Goal: Information Seeking & Learning: Check status

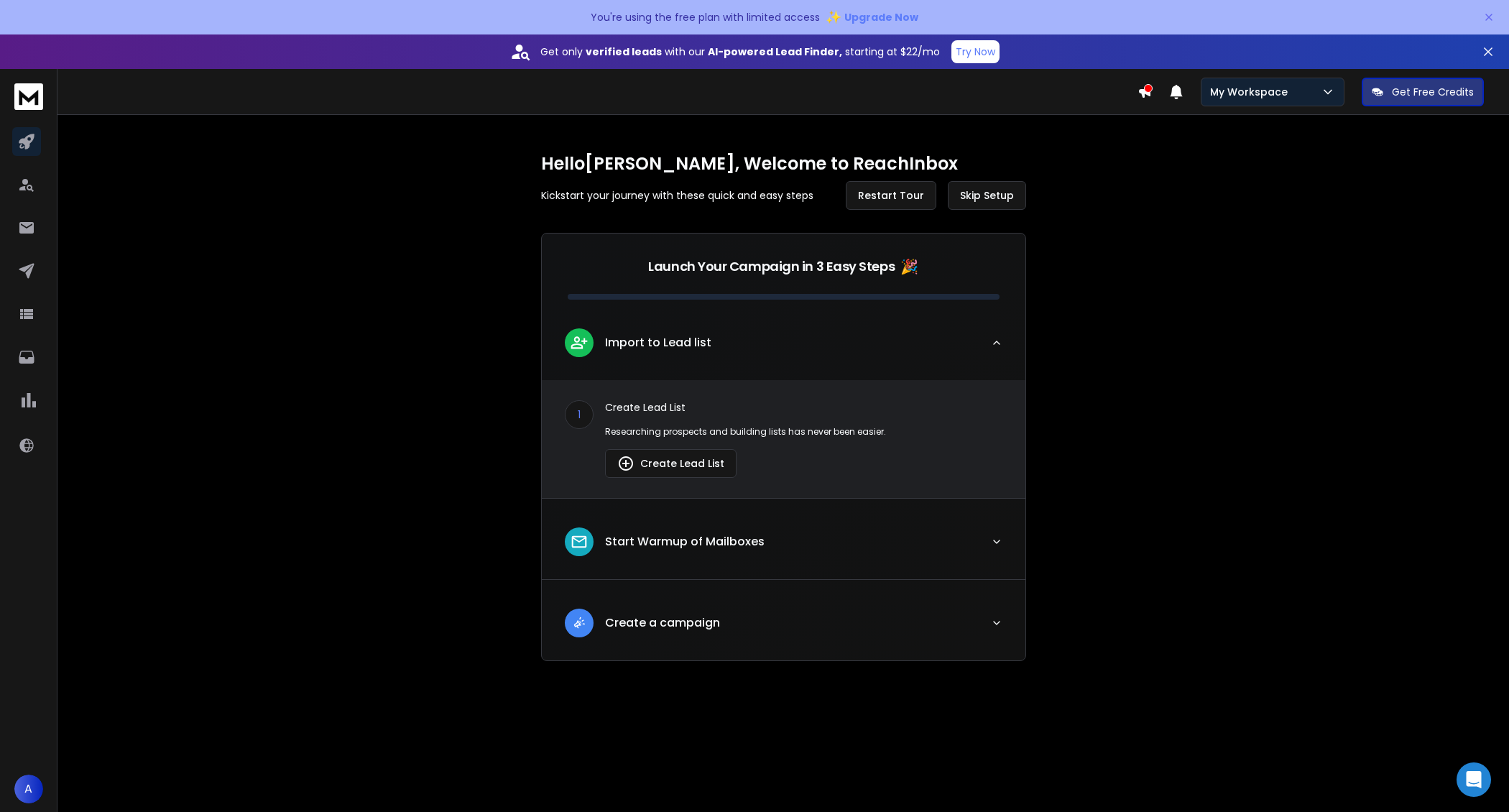
click at [1206, 87] on button "My Workspace" at bounding box center [1273, 92] width 144 height 29
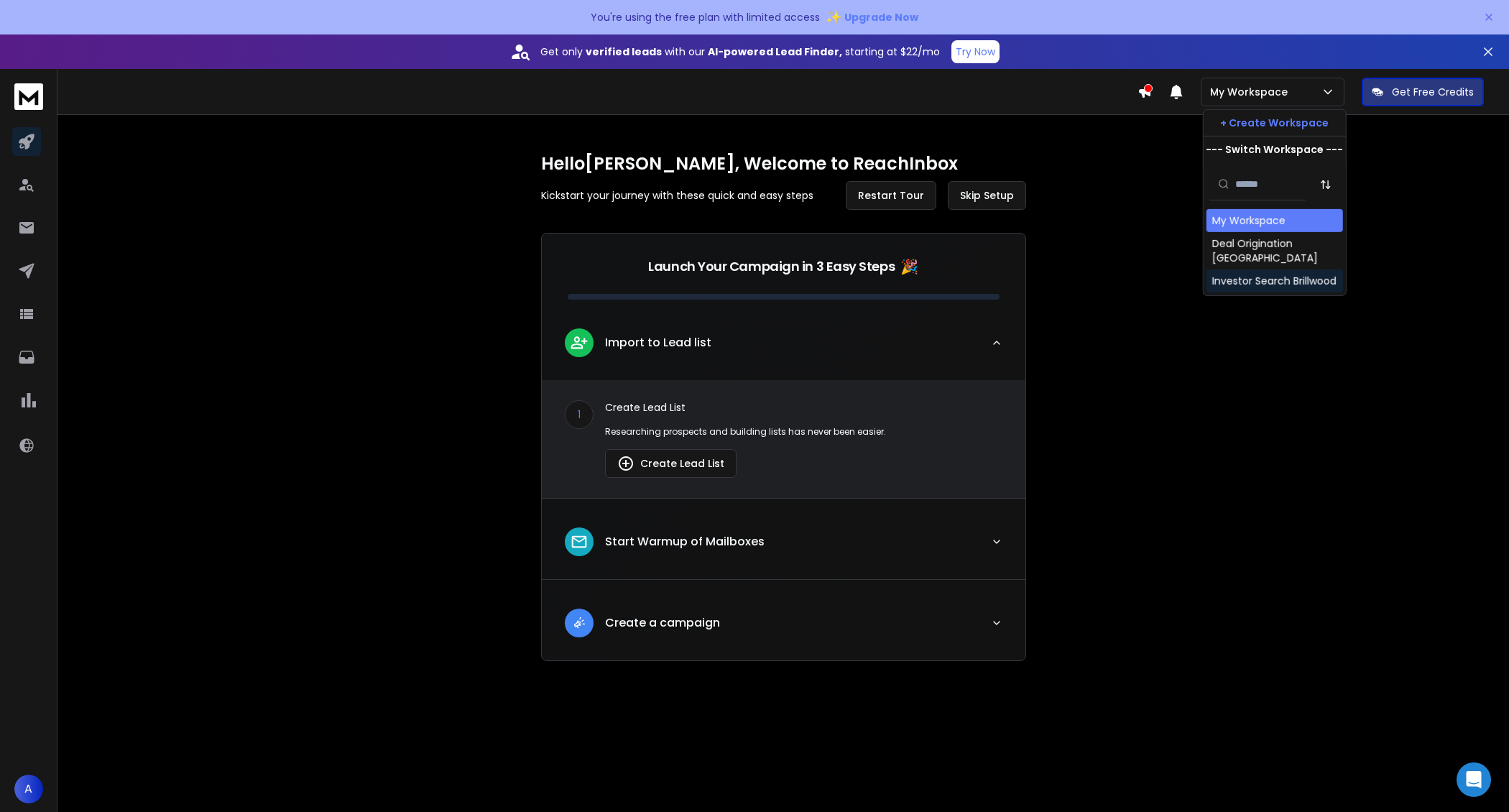
click at [1265, 283] on div "Investor Search Brillwood" at bounding box center [1274, 281] width 124 height 14
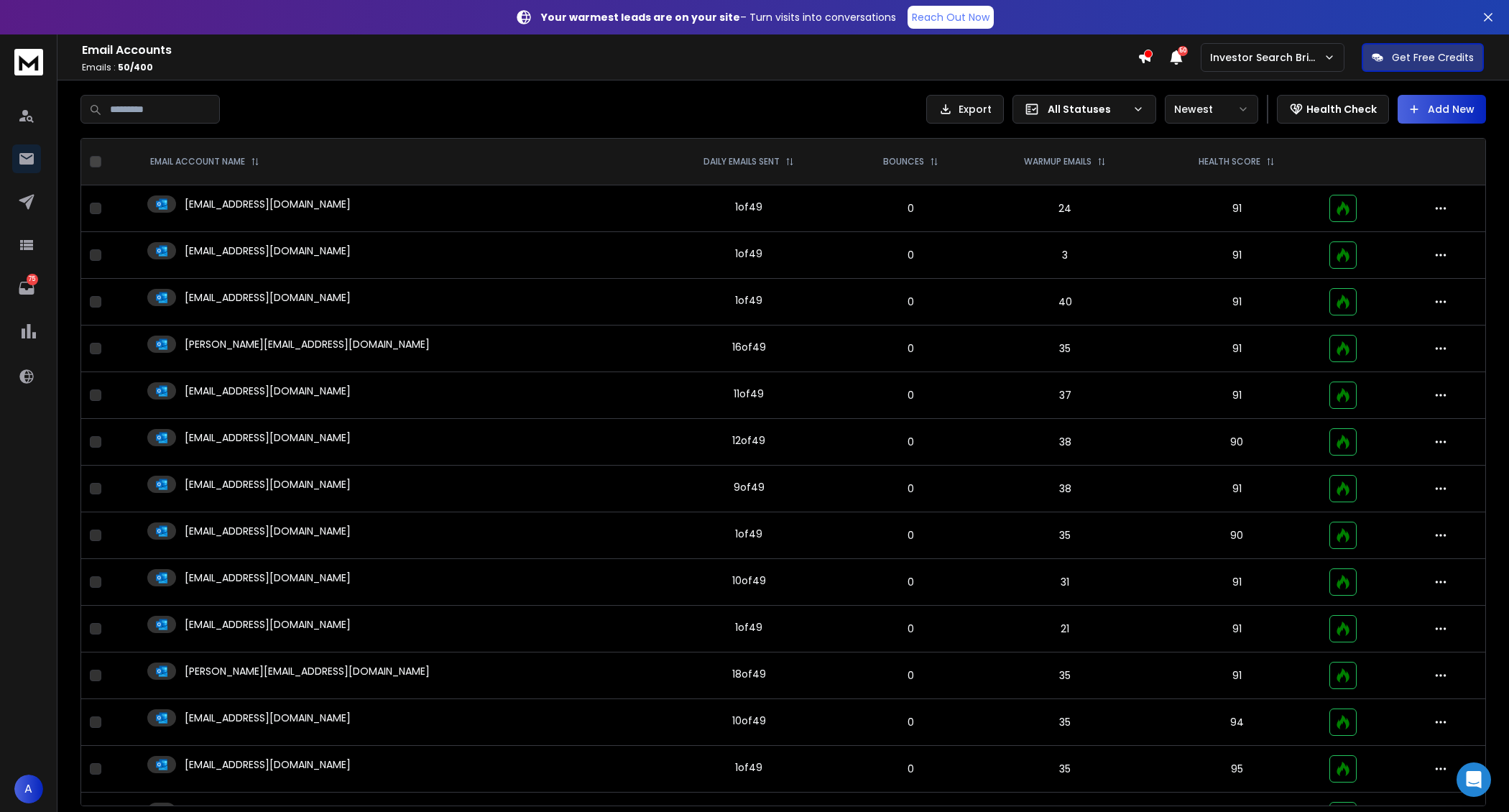
click at [43, 206] on div at bounding box center [29, 204] width 33 height 35
click at [5, 195] on div "75 A" at bounding box center [29, 426] width 57 height 783
click at [25, 197] on icon at bounding box center [26, 201] width 15 height 15
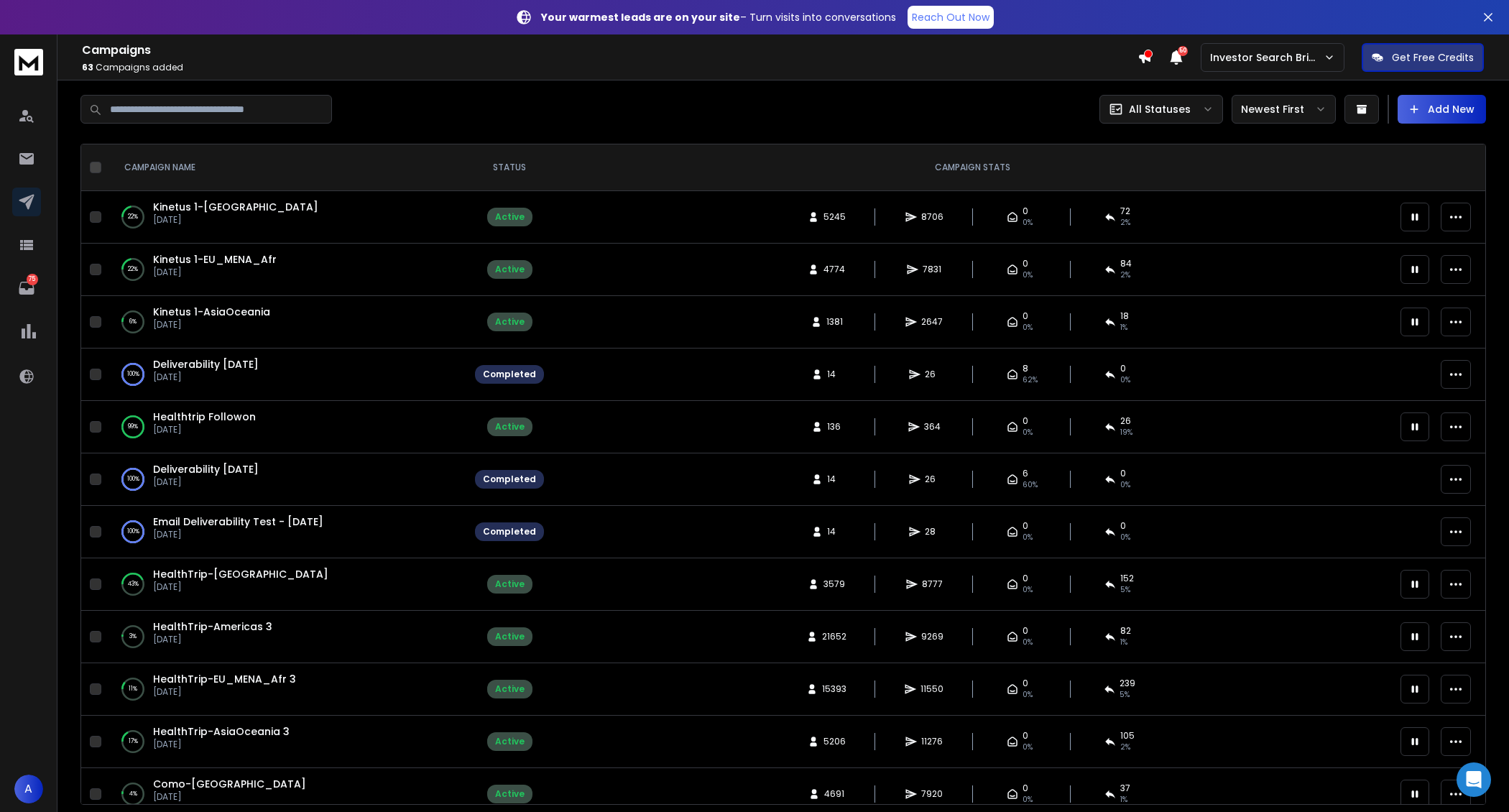
click at [216, 624] on span "HealthTrip-Americas 3" at bounding box center [213, 627] width 120 height 14
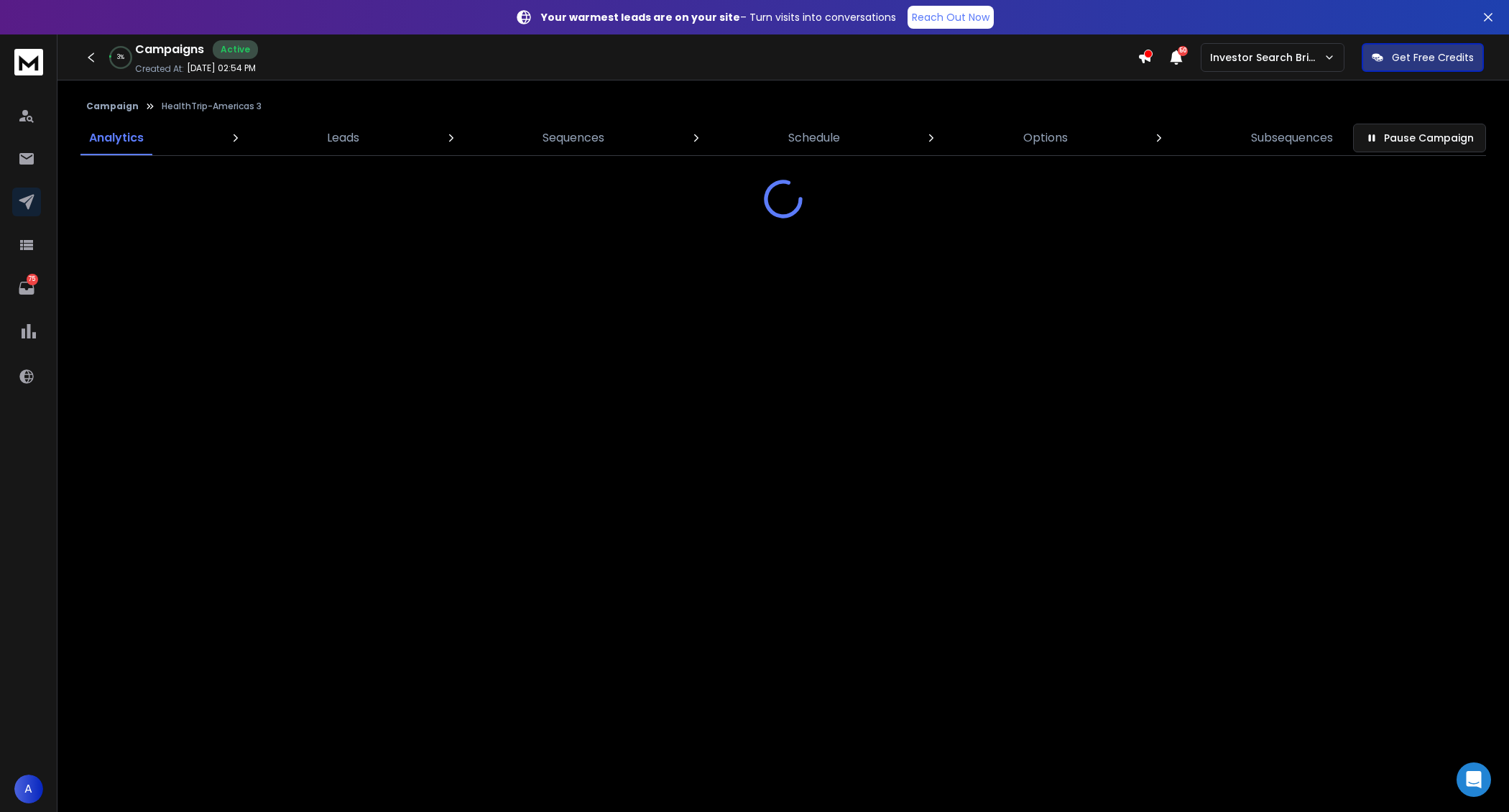
click at [1387, 113] on div "Campaign HealthTrip-[GEOGRAPHIC_DATA] 3" at bounding box center [783, 106] width 1406 height 23
click at [1272, 135] on p "Subsequences" at bounding box center [1292, 137] width 82 height 17
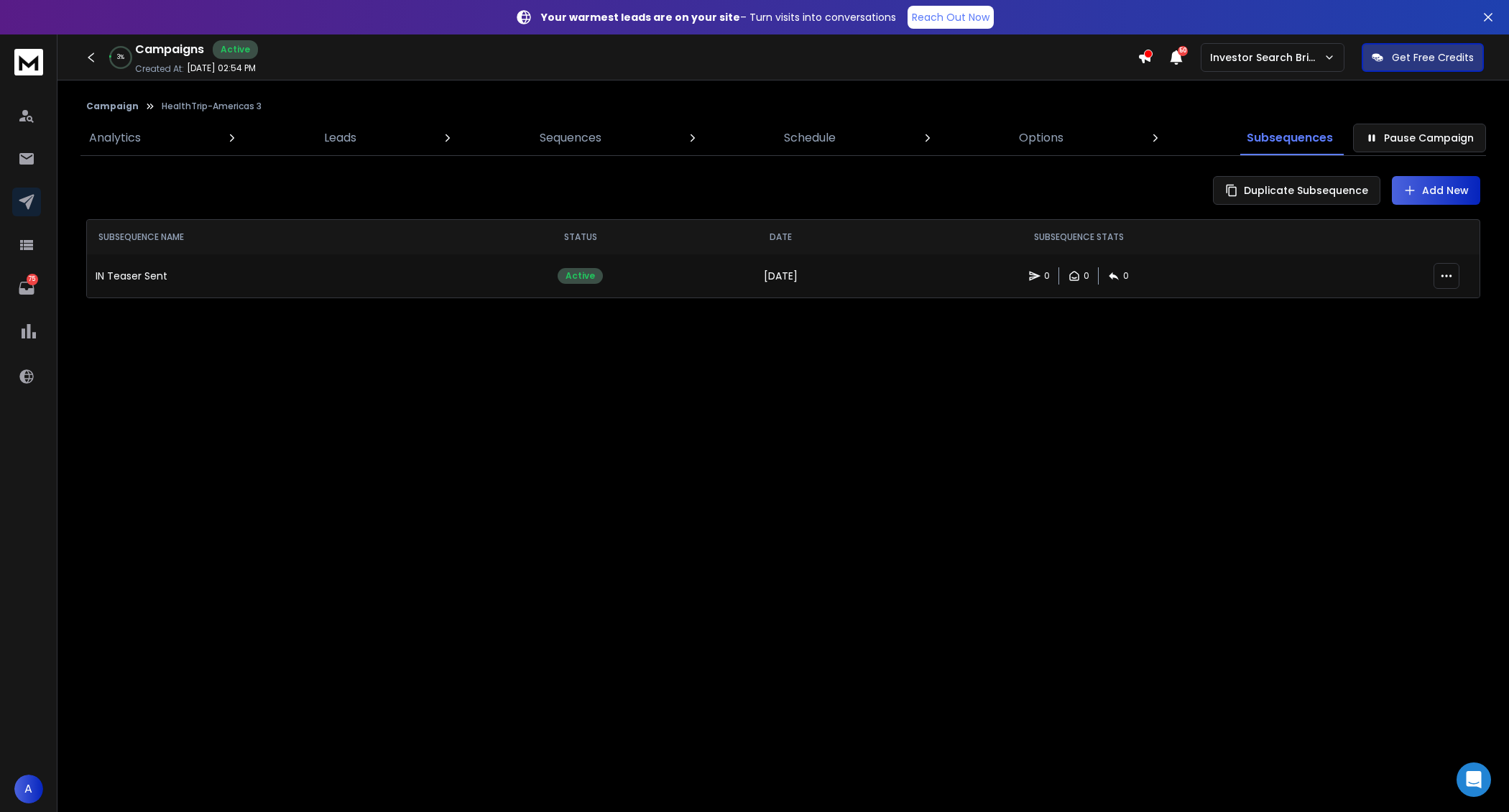
click at [332, 260] on td "IN Teaser Sent" at bounding box center [279, 275] width 383 height 43
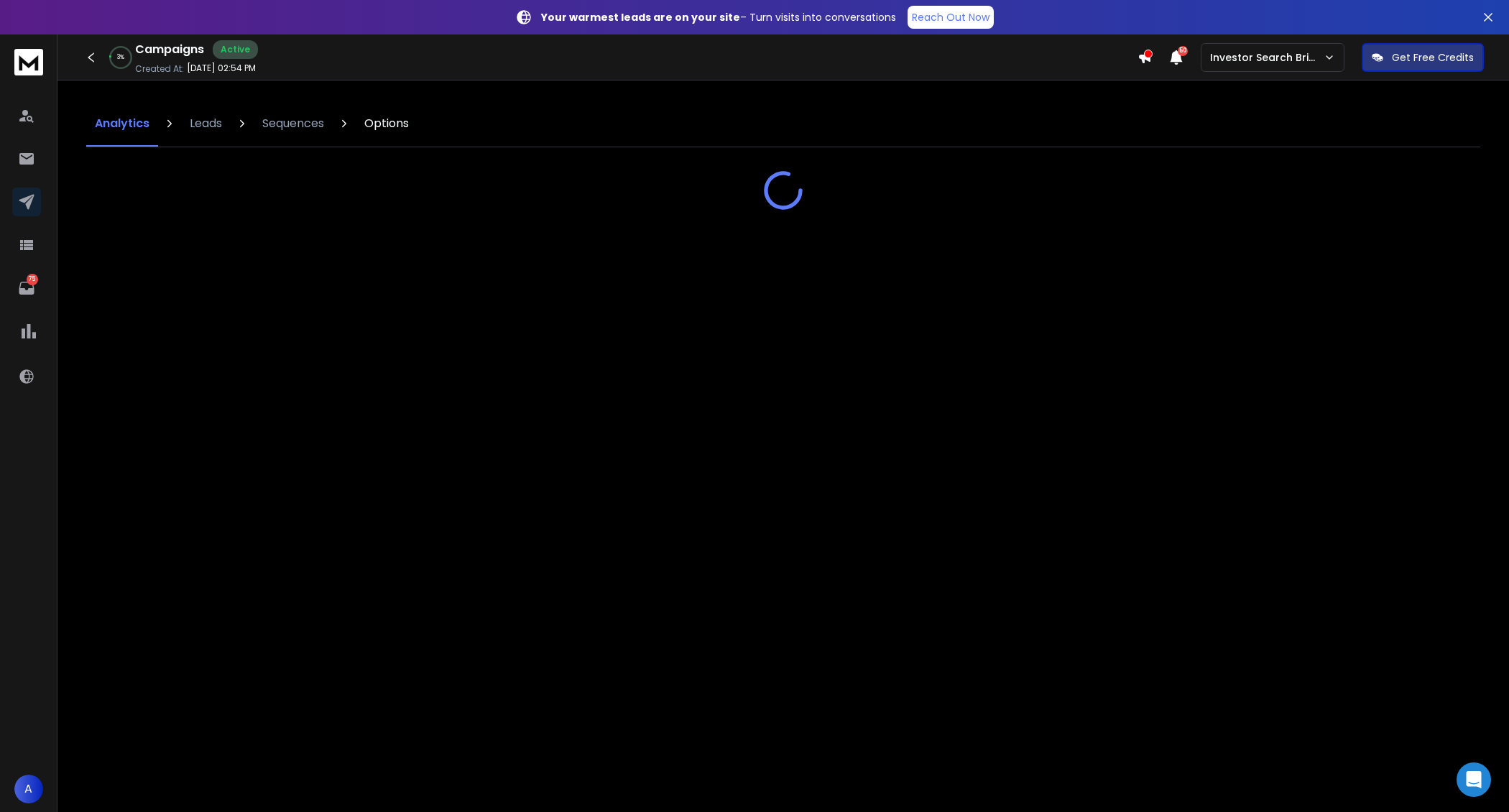
click at [391, 127] on p "Options" at bounding box center [387, 123] width 45 height 17
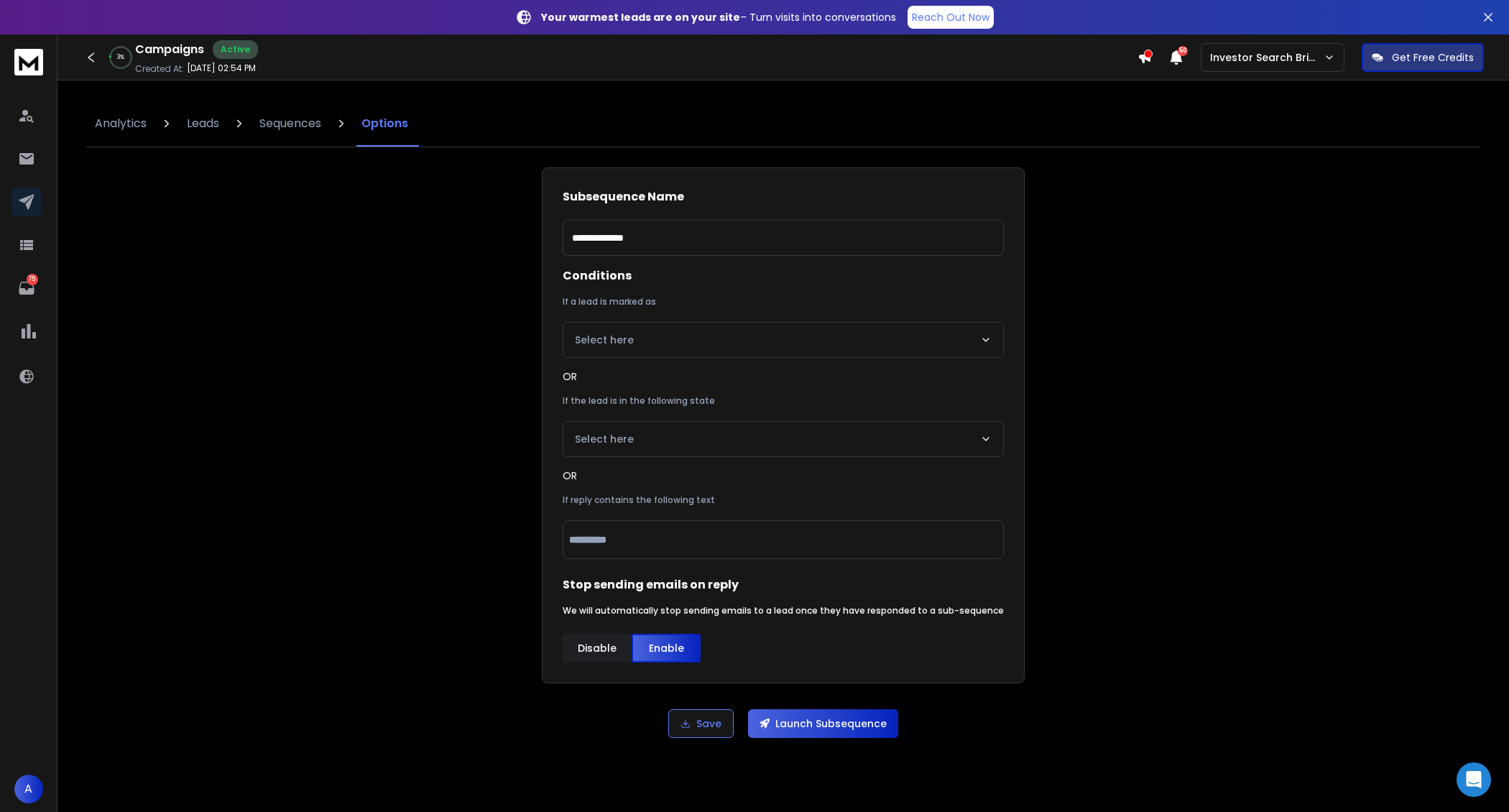
click at [625, 537] on input at bounding box center [783, 539] width 428 height 26
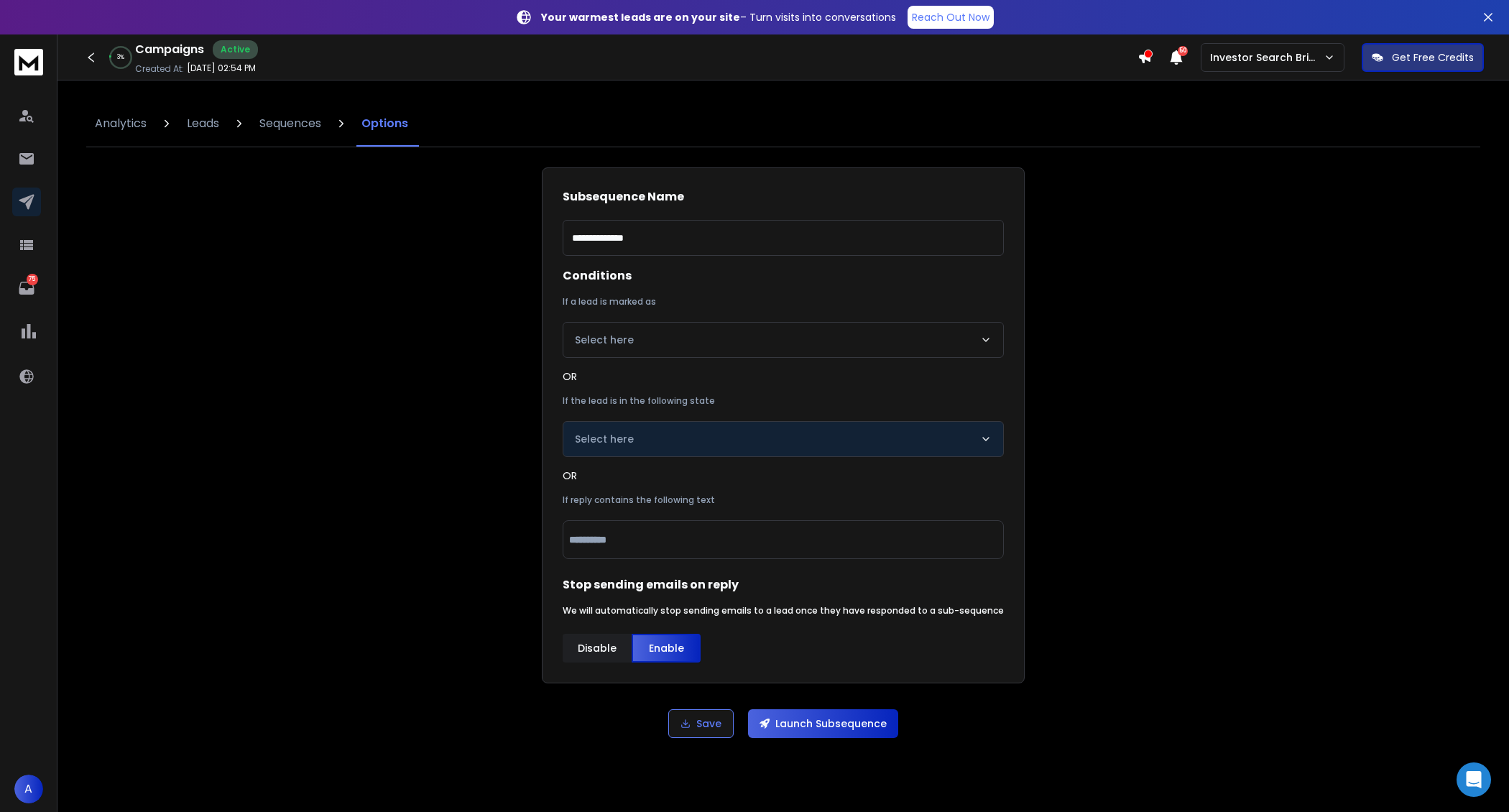
click at [689, 435] on button "Select here" at bounding box center [783, 439] width 441 height 36
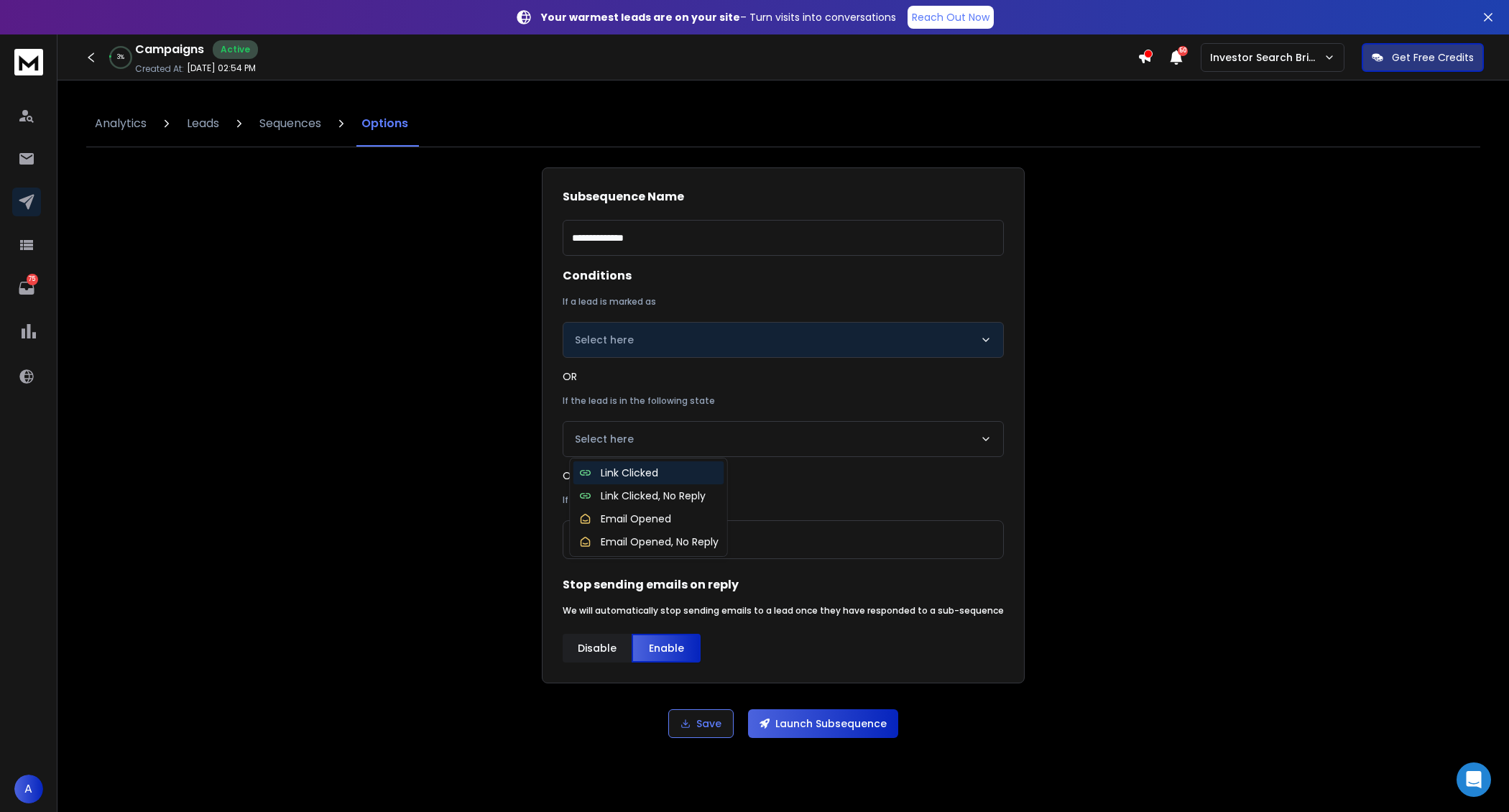
click at [672, 347] on button "Select here" at bounding box center [783, 340] width 441 height 36
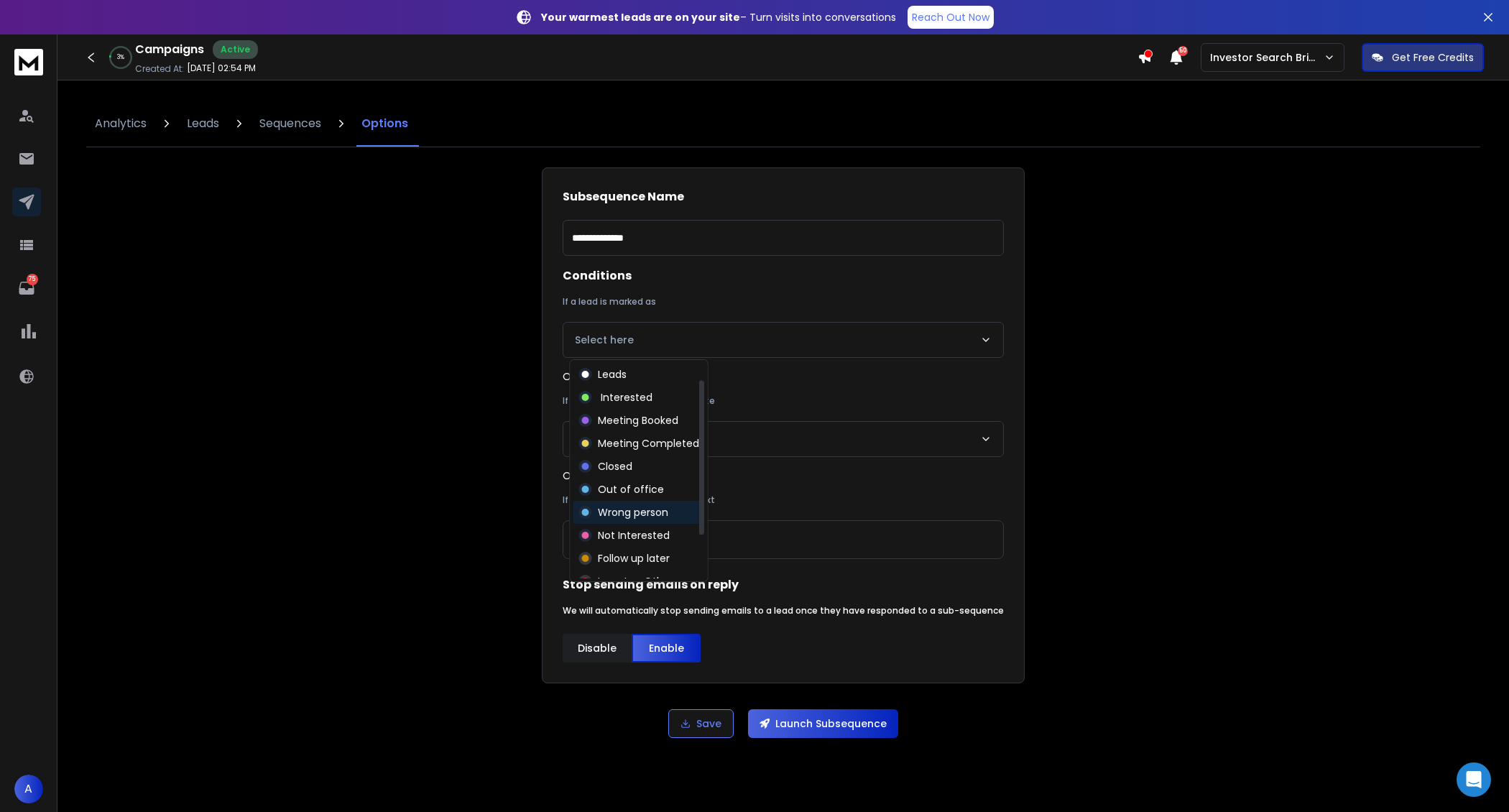
scroll to position [83, 0]
click at [648, 550] on p "IN Teaser Sent" at bounding box center [634, 545] width 72 height 14
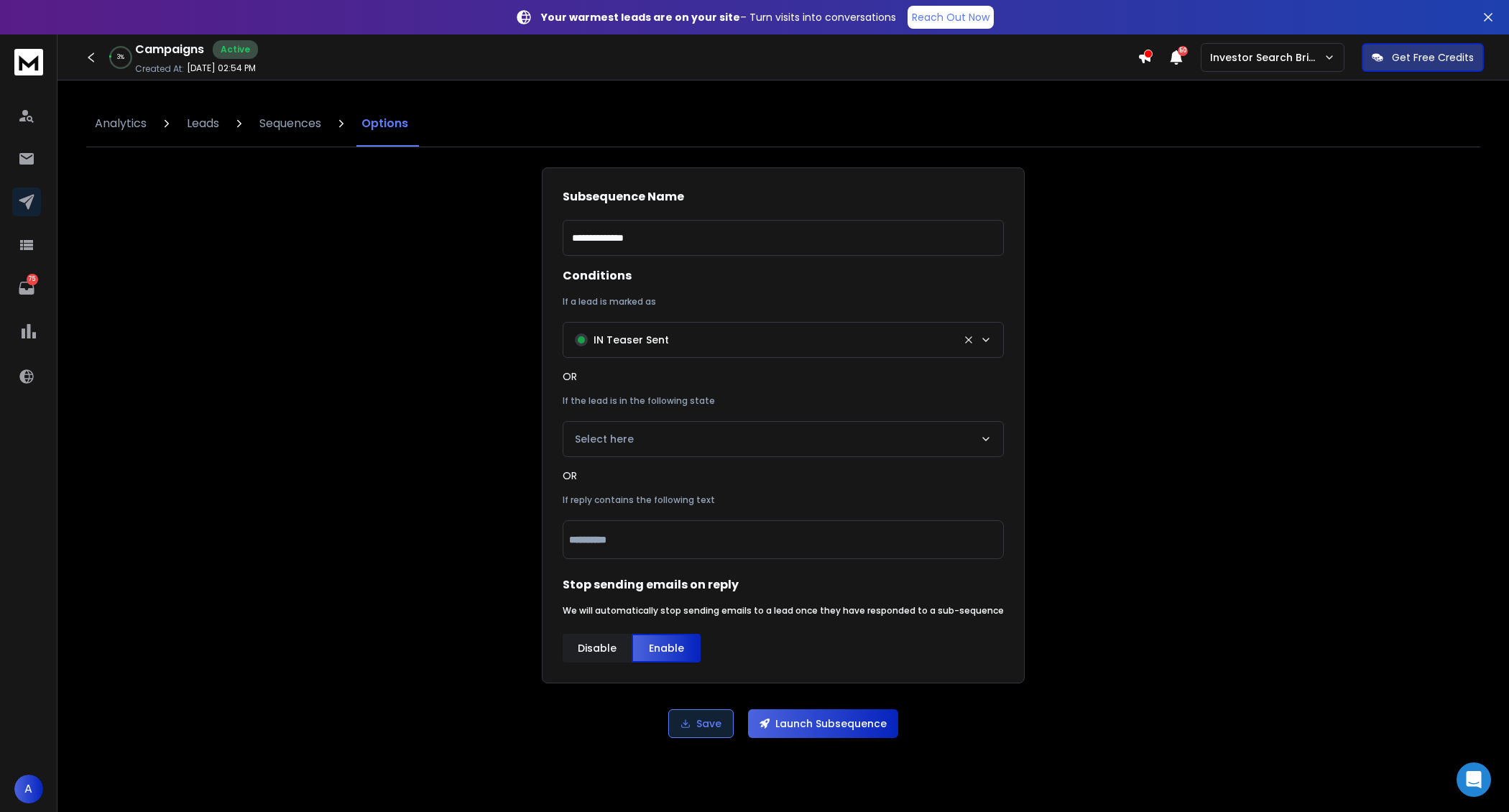
click at [712, 733] on button "Save" at bounding box center [701, 723] width 65 height 29
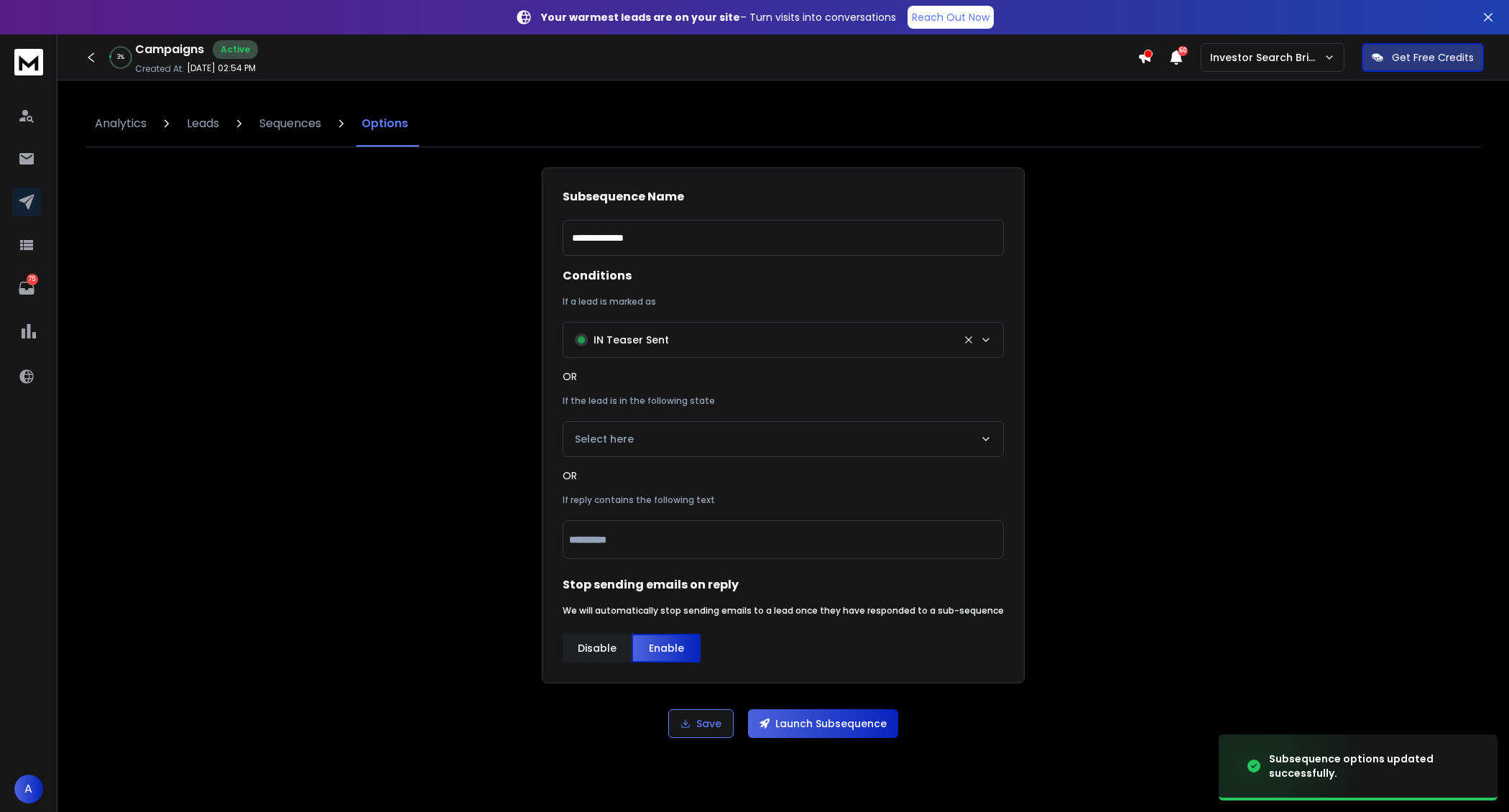
click at [835, 709] on button "Launch Subsequence" at bounding box center [823, 723] width 150 height 29
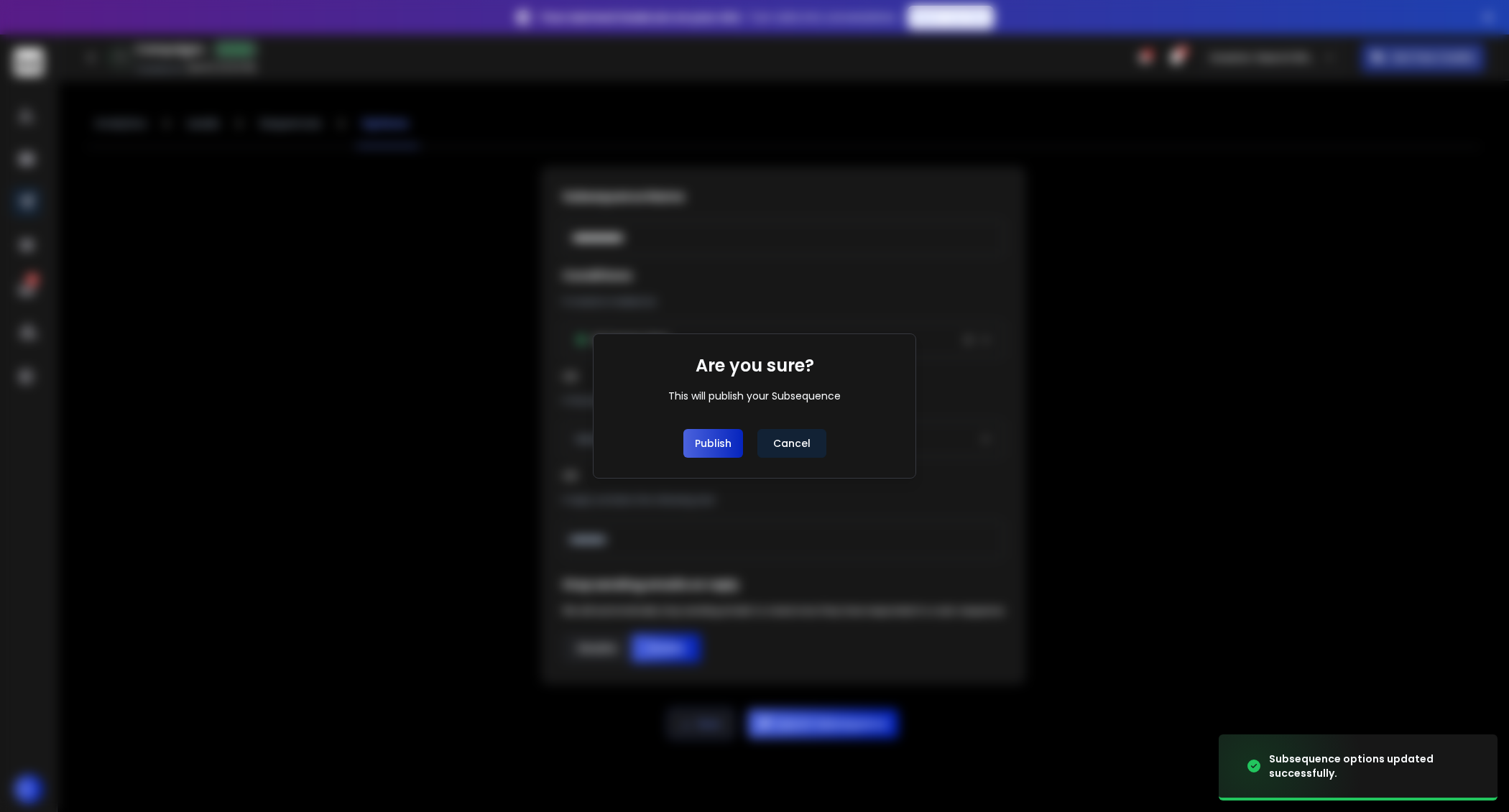
click at [694, 436] on button "Publish" at bounding box center [713, 443] width 60 height 29
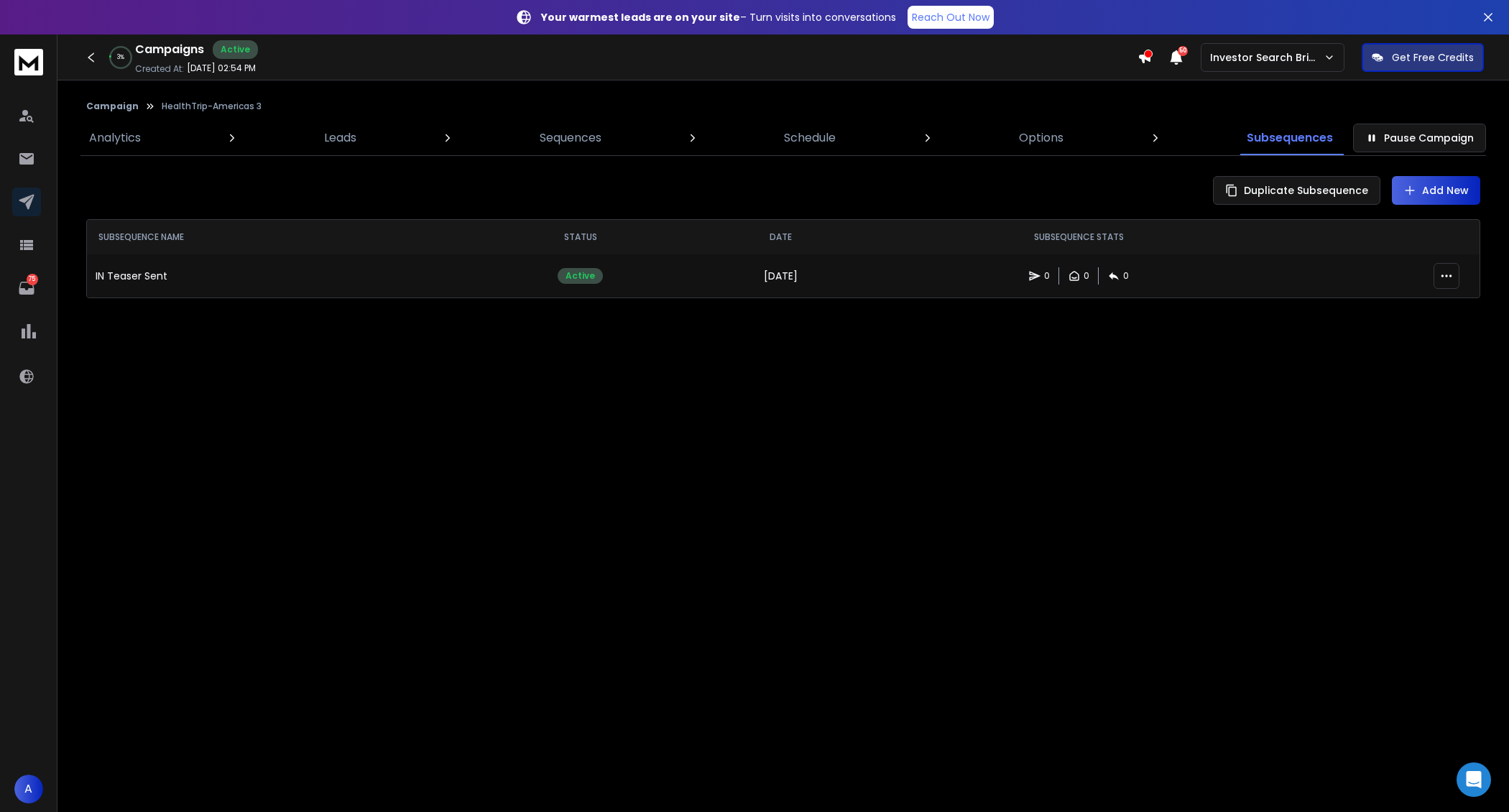
click at [690, 279] on td "[DATE]" at bounding box center [780, 275] width 180 height 43
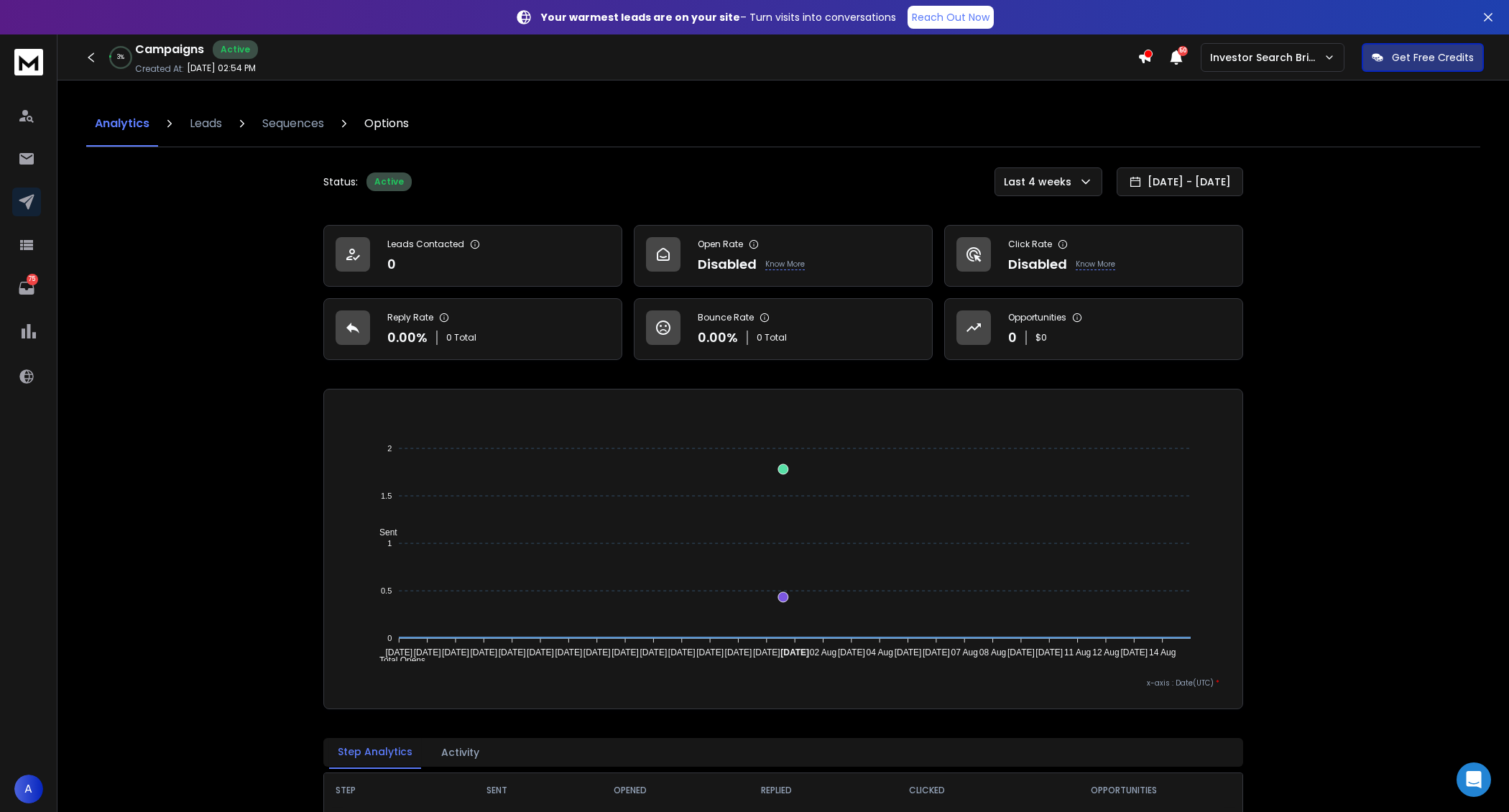
click at [368, 126] on p "Options" at bounding box center [387, 123] width 45 height 17
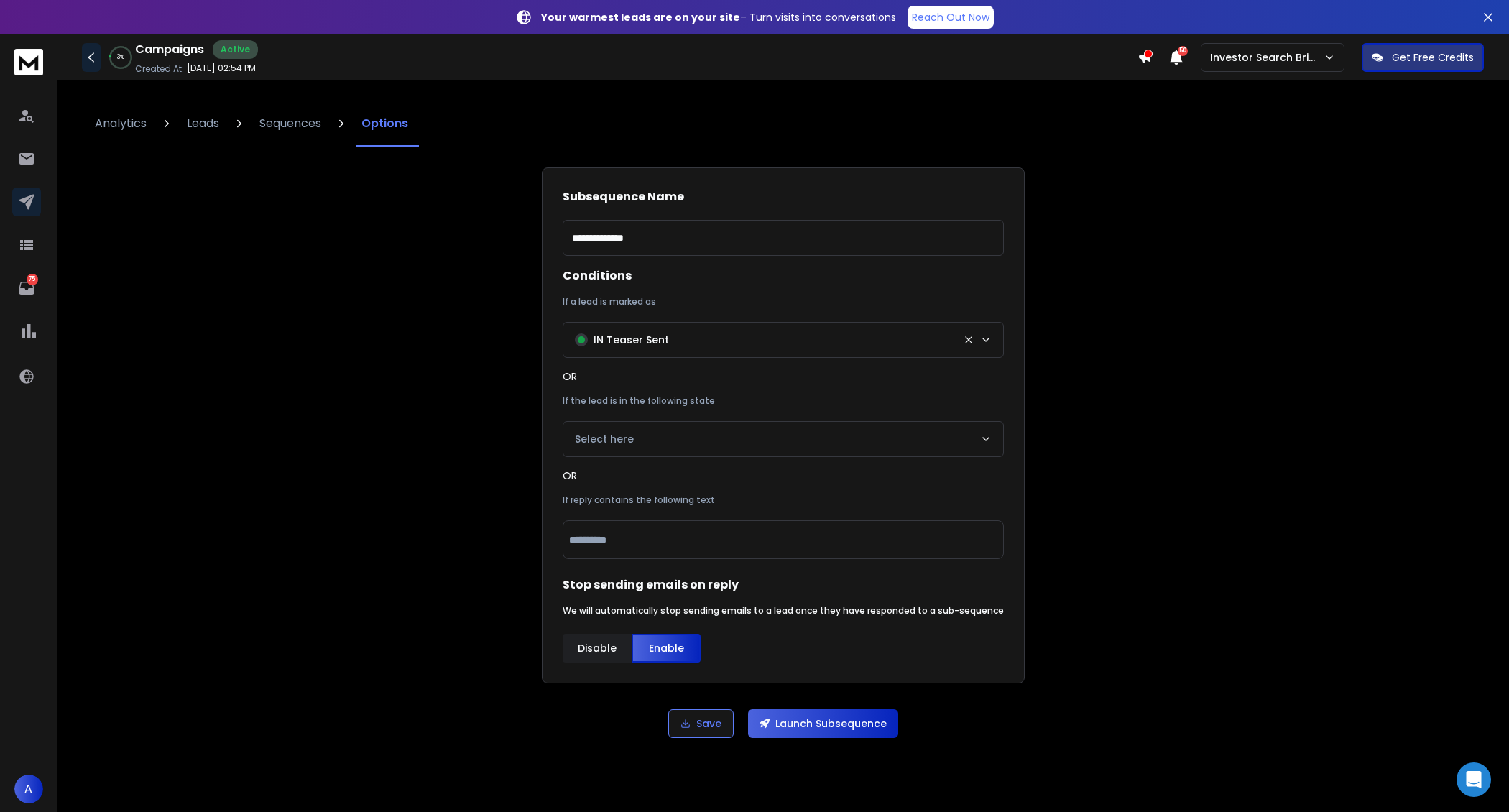
click at [86, 57] on icon at bounding box center [91, 57] width 13 height 13
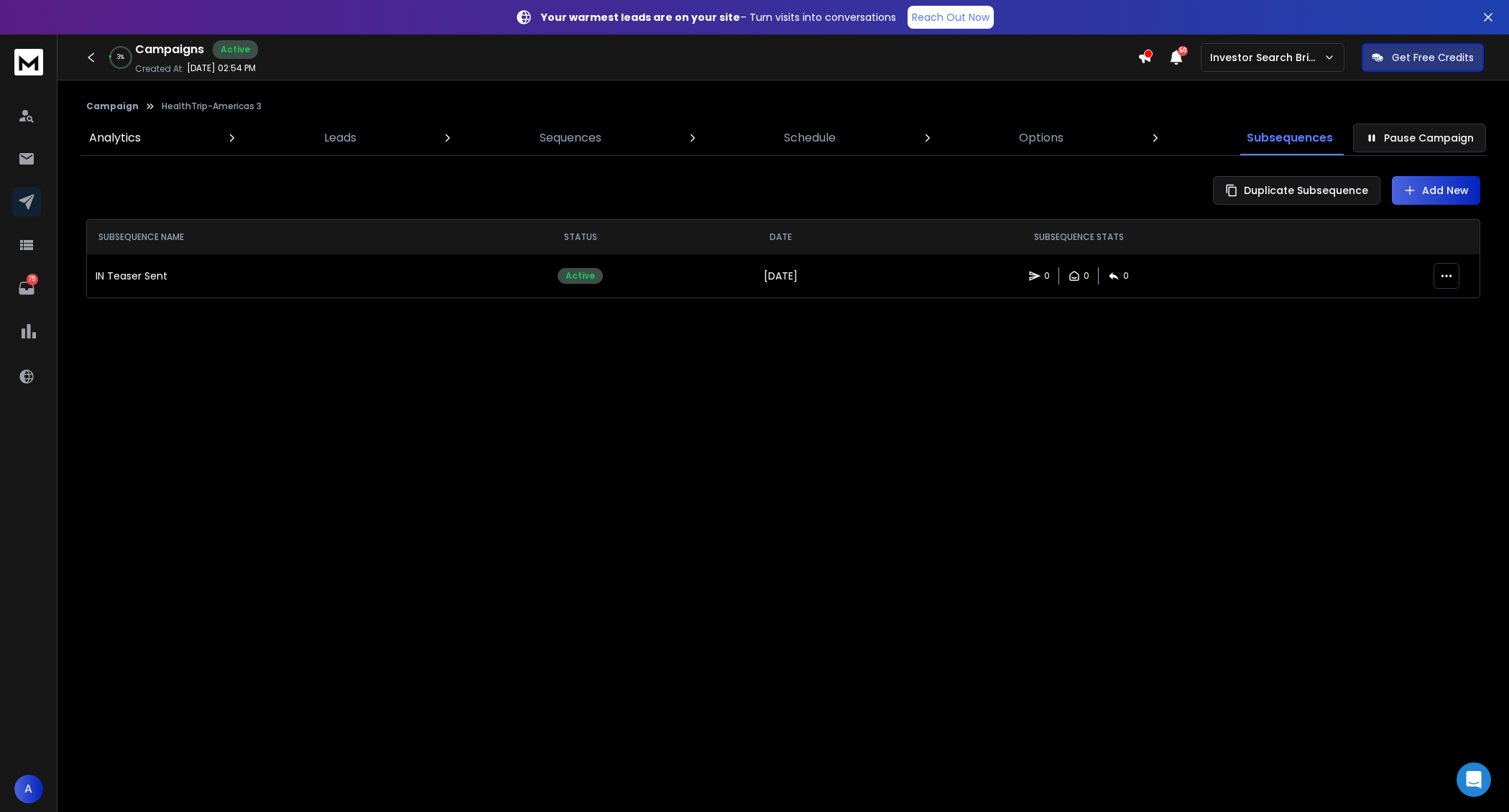
click at [109, 144] on p "Analytics" at bounding box center [115, 137] width 52 height 17
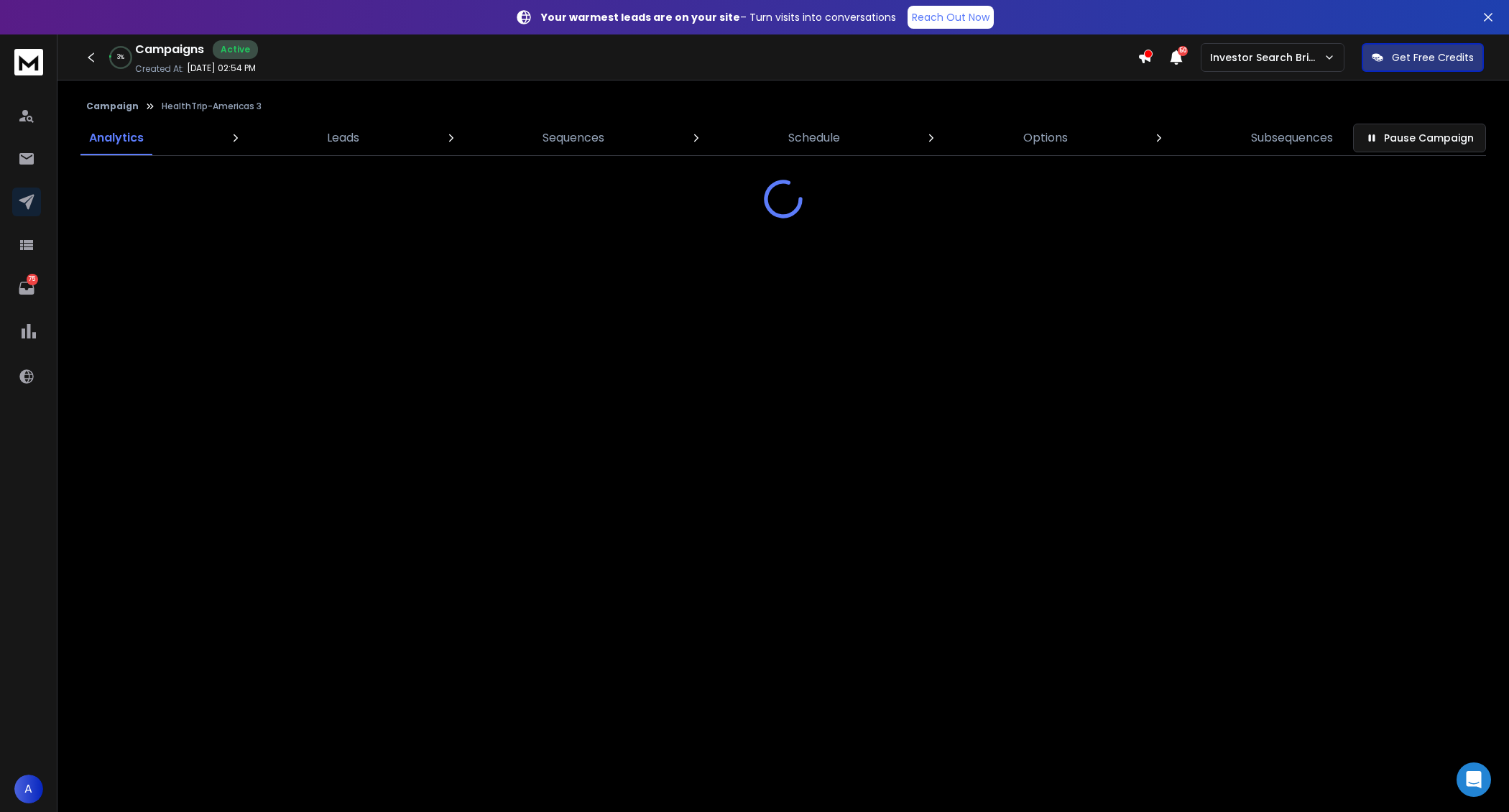
click at [87, 72] on div "3 % Campaigns Active Created At: [DATE] 02:54 PM" at bounding box center [169, 57] width 176 height 35
click at [92, 58] on icon at bounding box center [91, 57] width 13 height 13
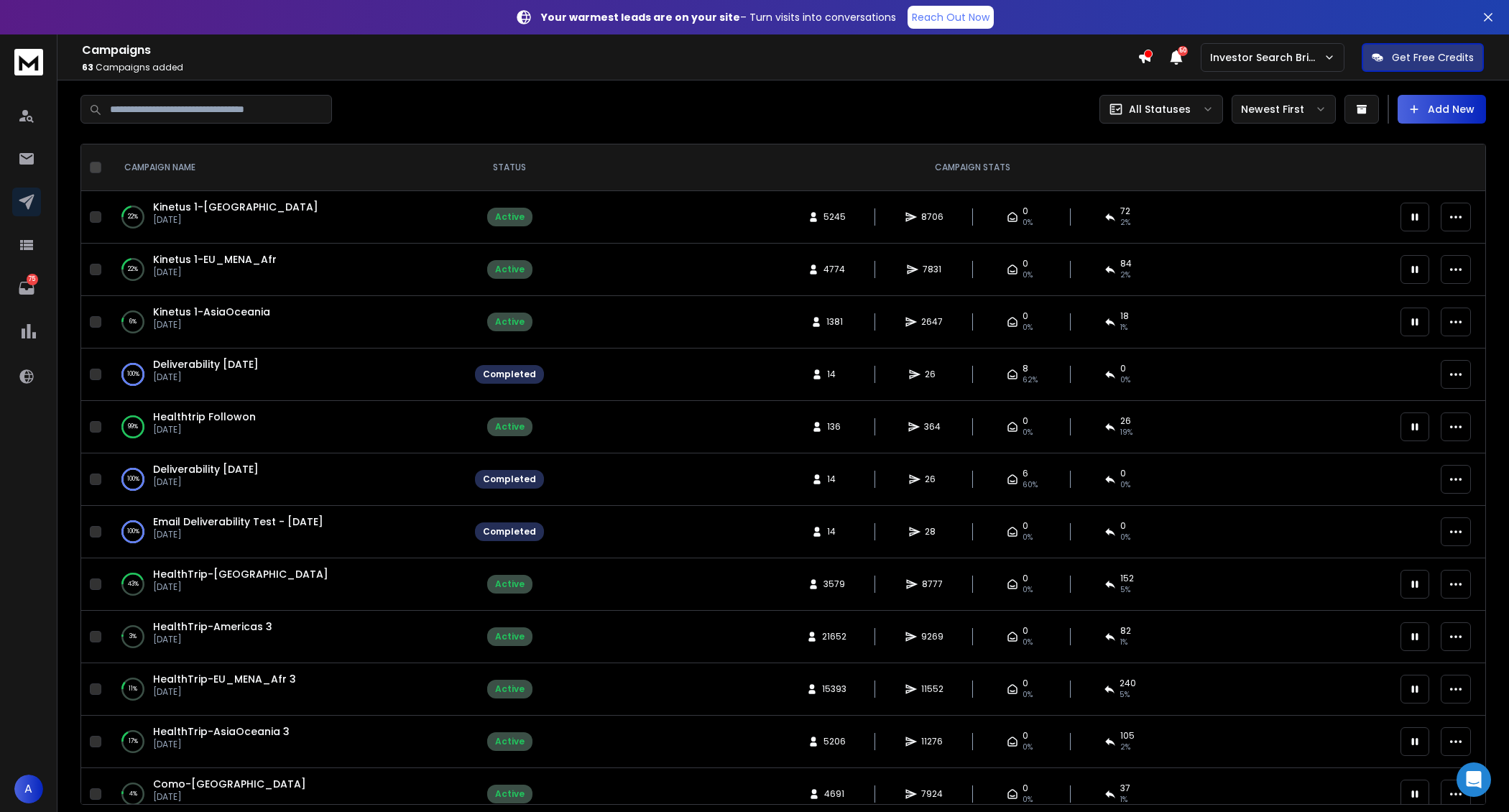
click at [246, 620] on span "HealthTrip-Americas 3" at bounding box center [213, 627] width 120 height 14
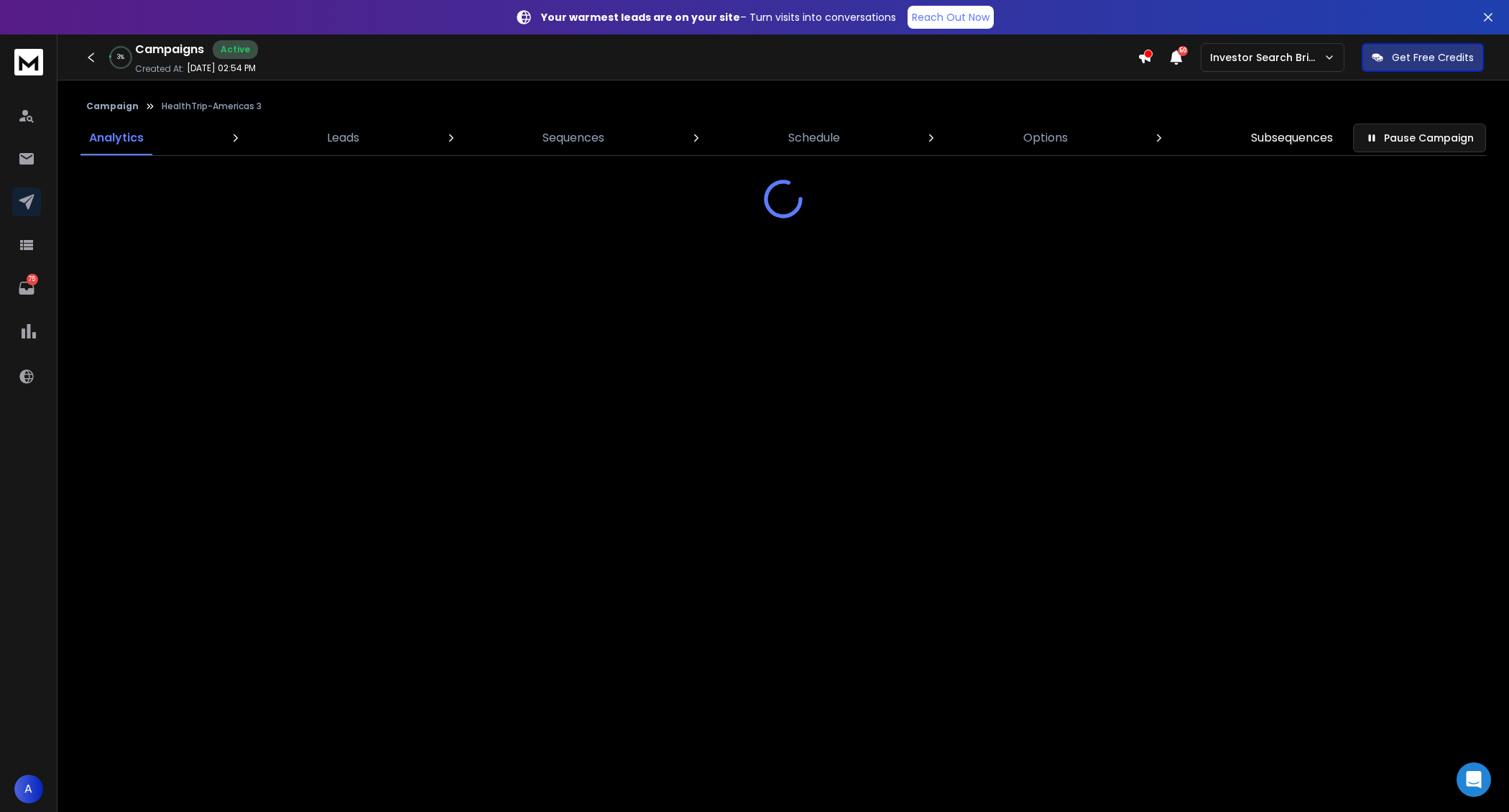
click at [1268, 145] on p "Subsequences" at bounding box center [1292, 137] width 82 height 17
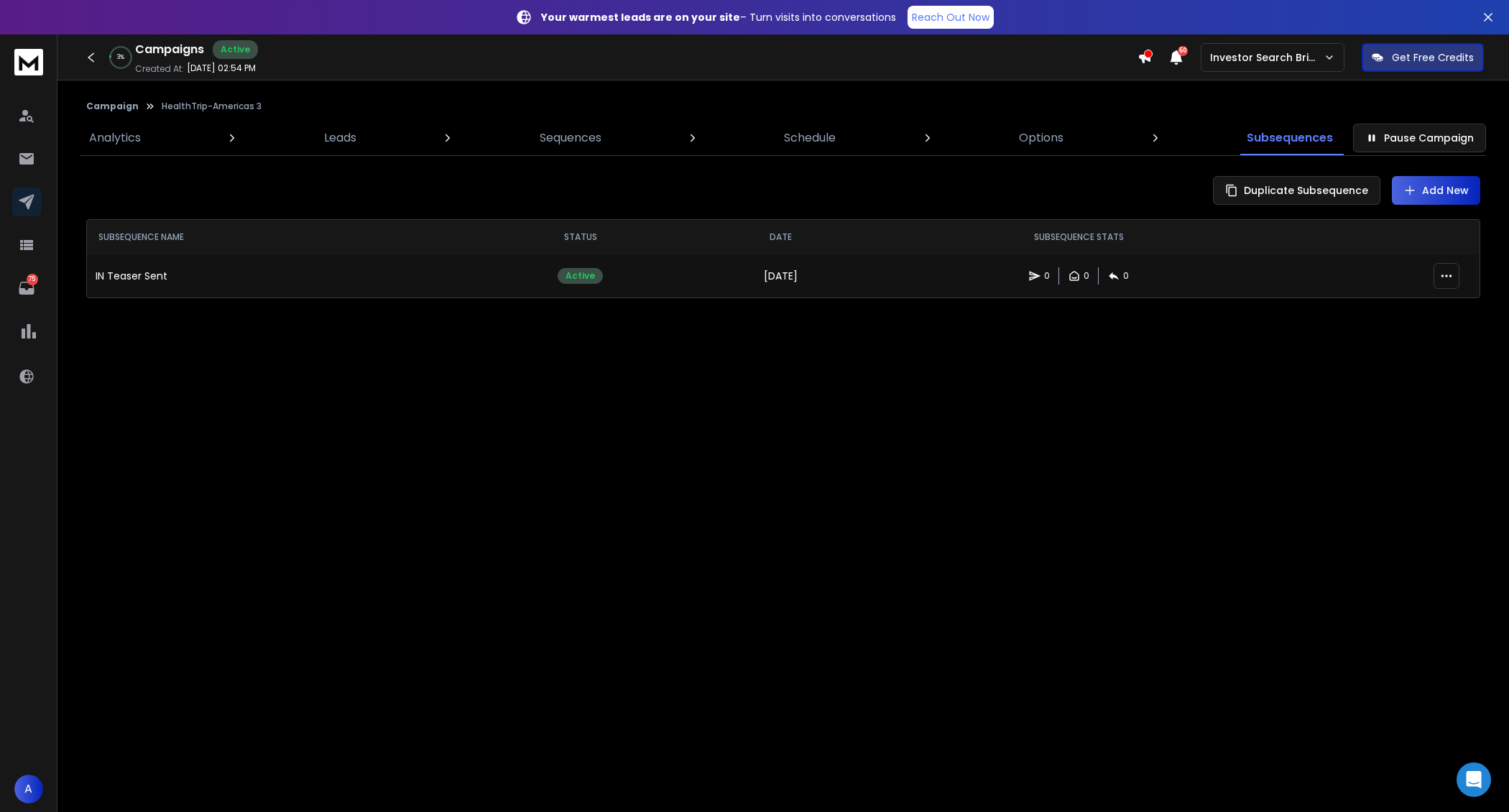
click at [797, 282] on td "[DATE]" at bounding box center [780, 275] width 180 height 43
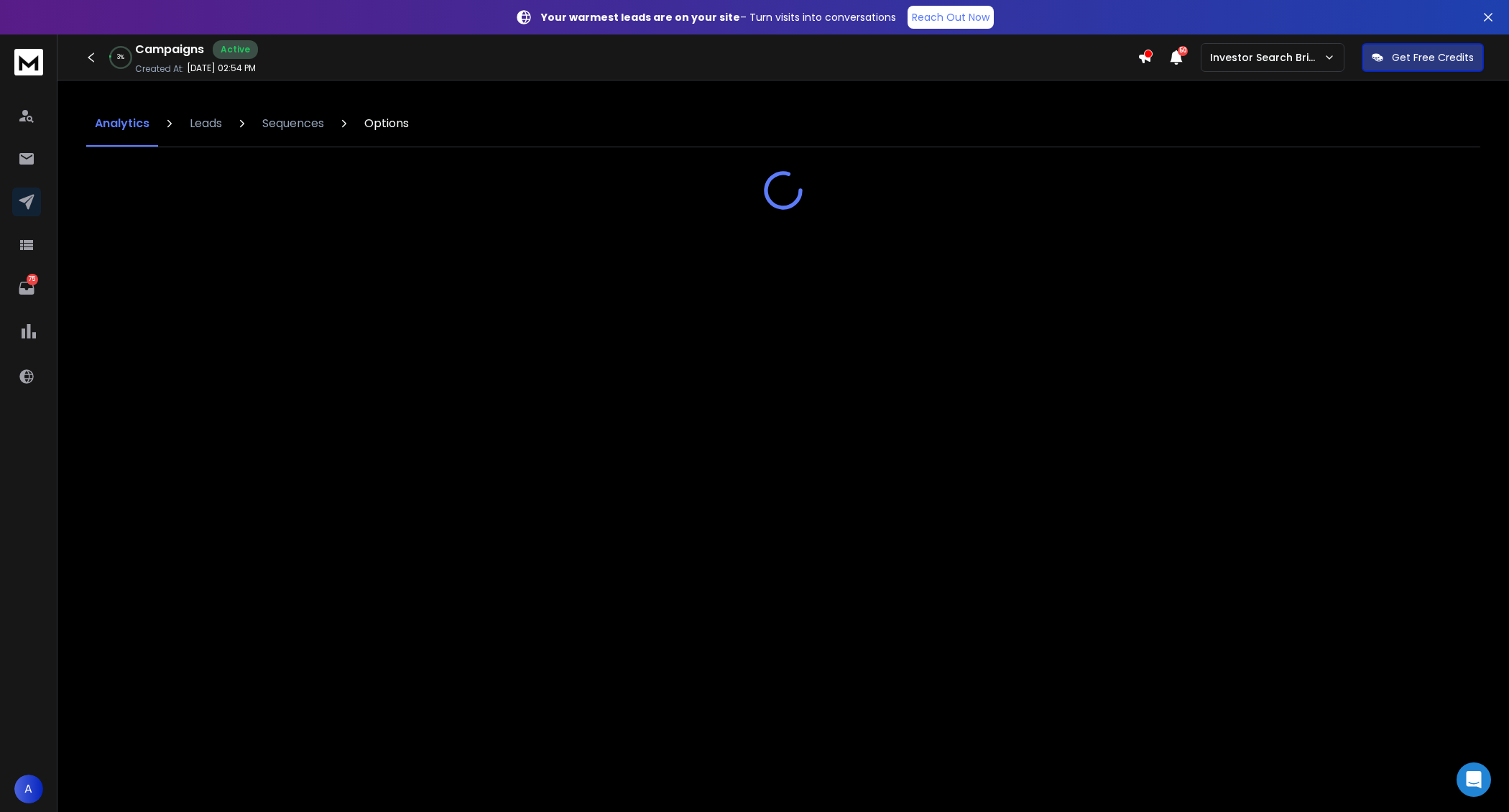
click at [376, 119] on p "Options" at bounding box center [387, 123] width 45 height 17
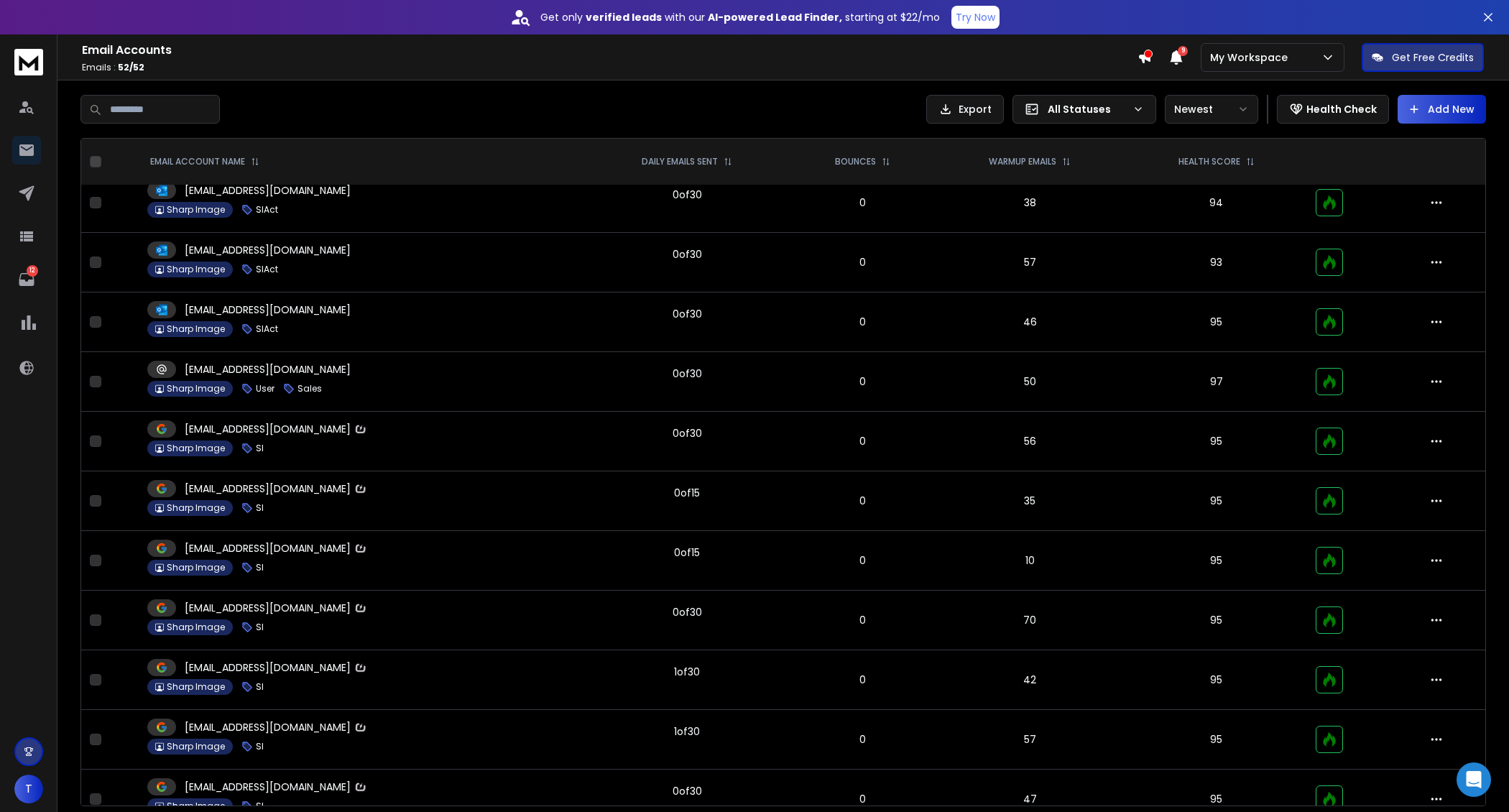
scroll to position [2432, 0]
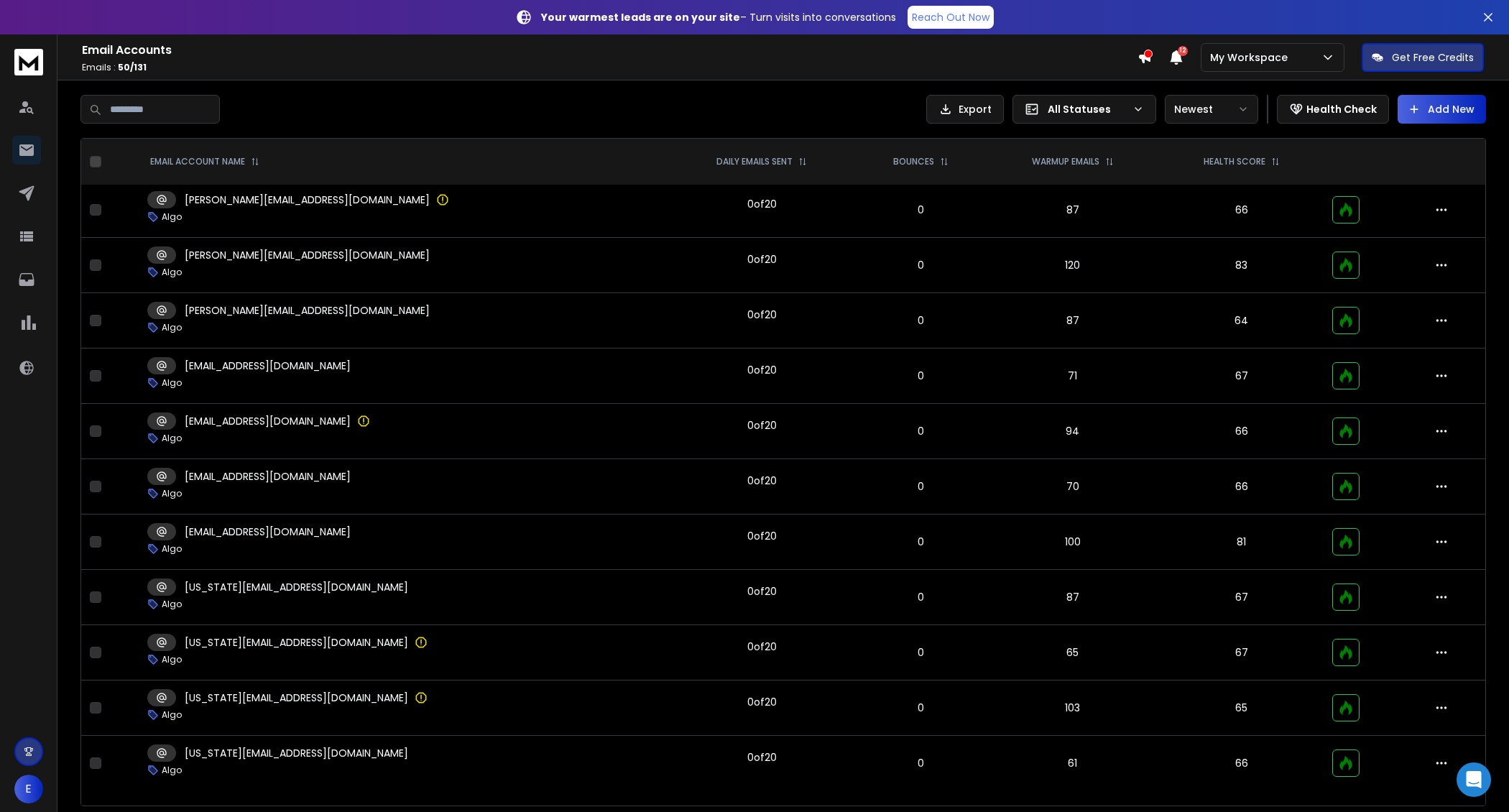
scroll to position [2163, 0]
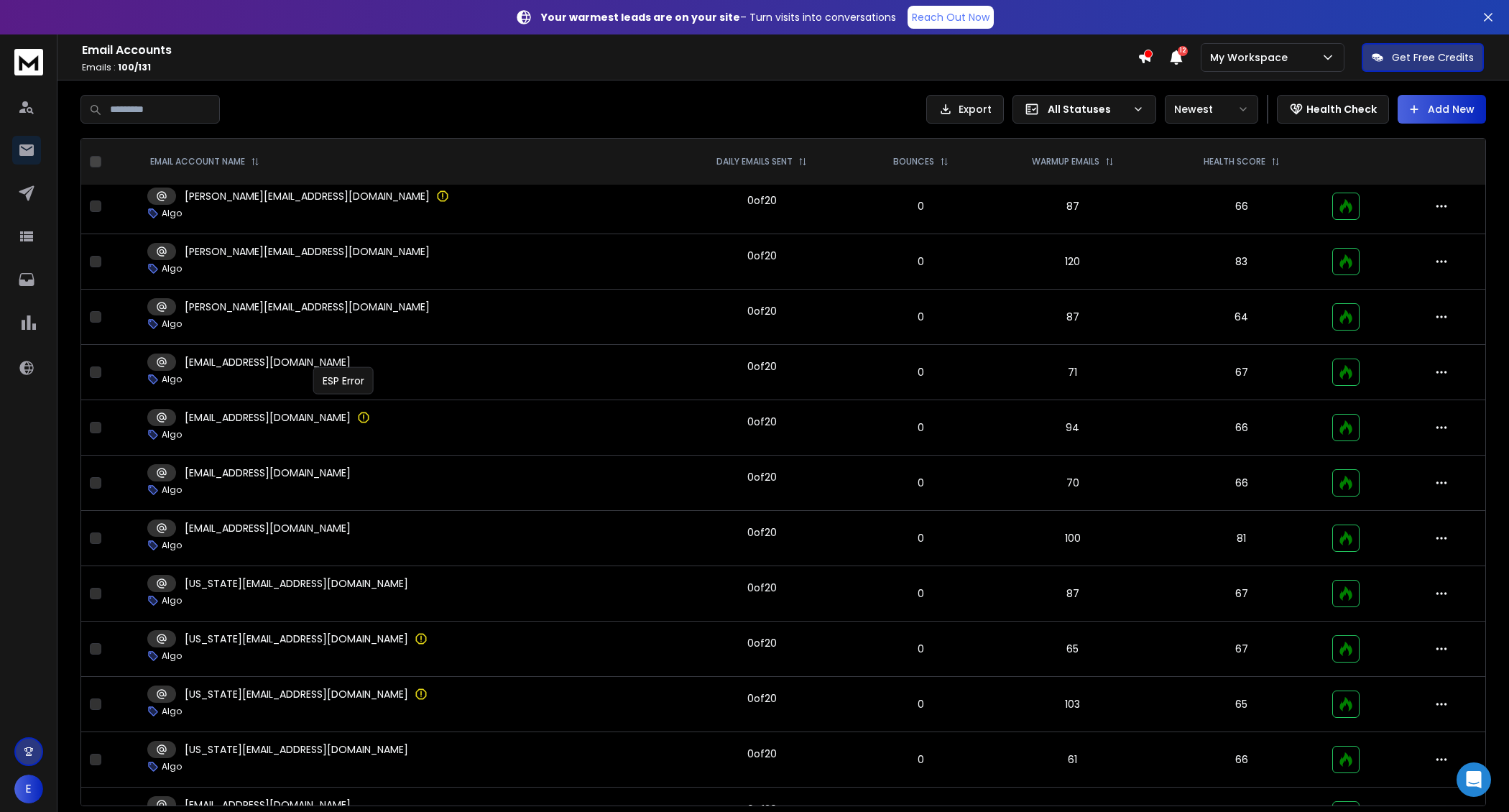
click at [357, 410] on icon at bounding box center [364, 417] width 14 height 14
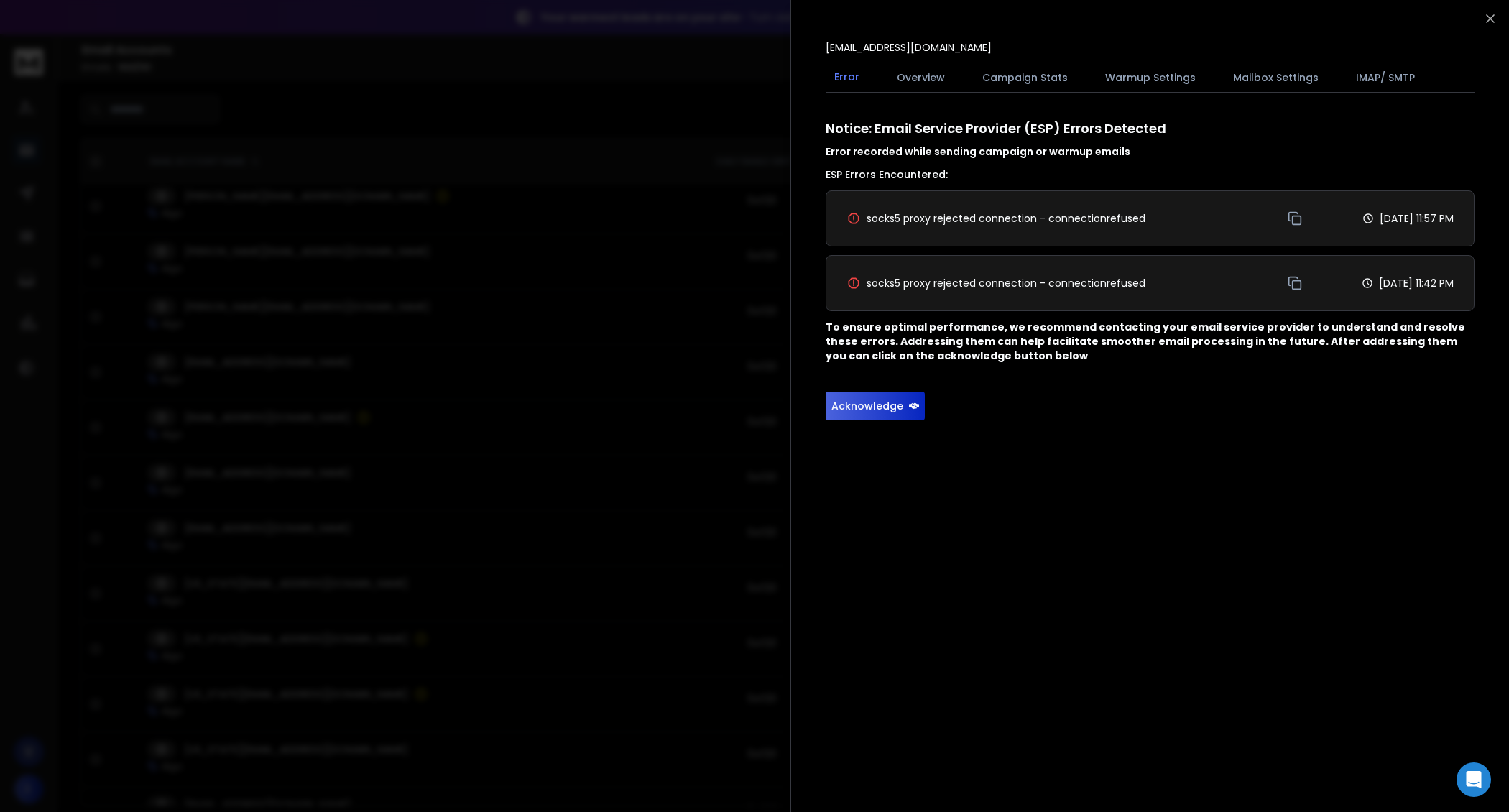
click at [1476, 21] on div "india.l@algomindspulse.com Error Overview Campaign Stats Warmup Settings Mailbo…" at bounding box center [1150, 230] width 683 height 426
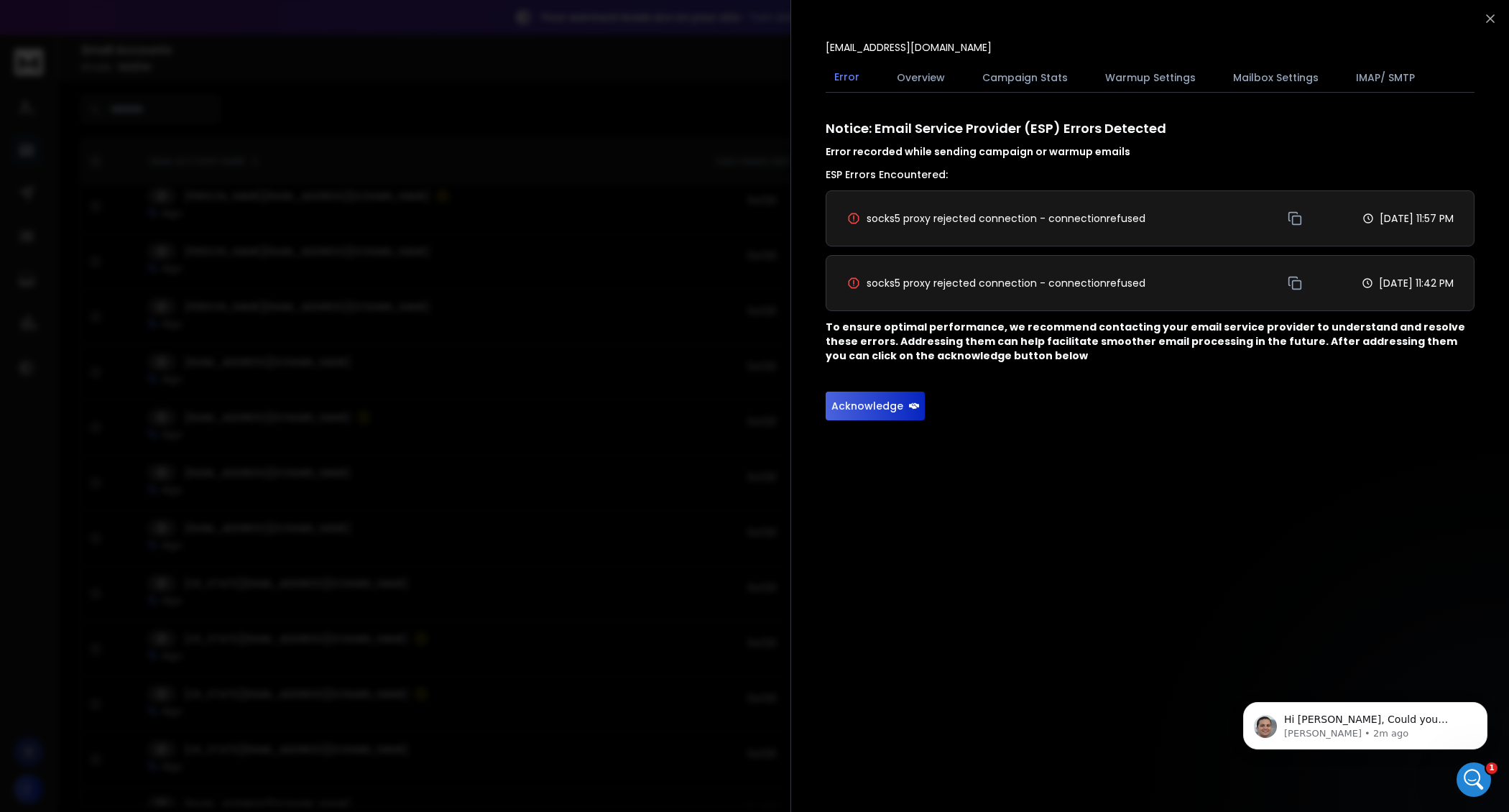
scroll to position [0, 0]
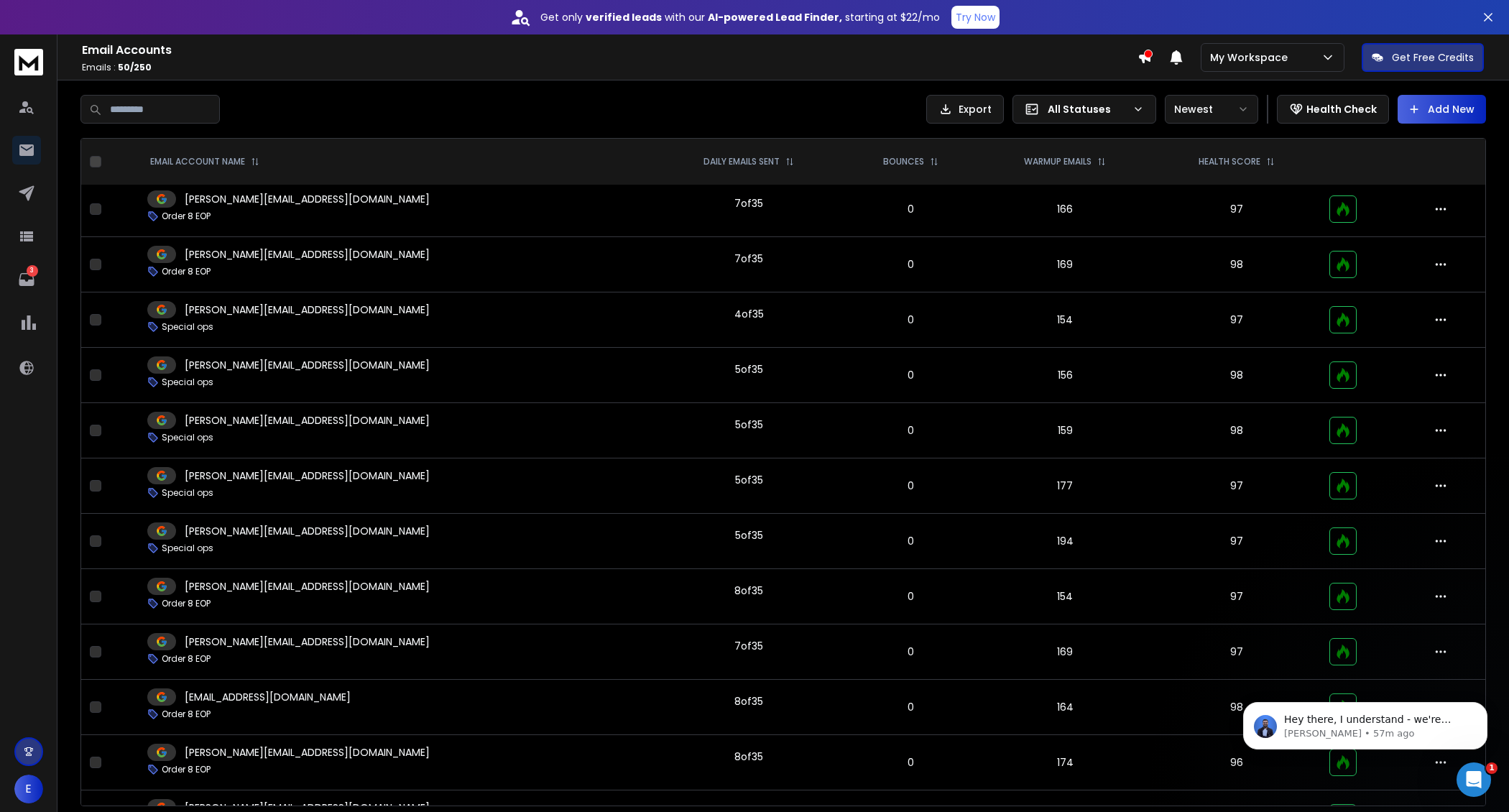
scroll to position [1869, 0]
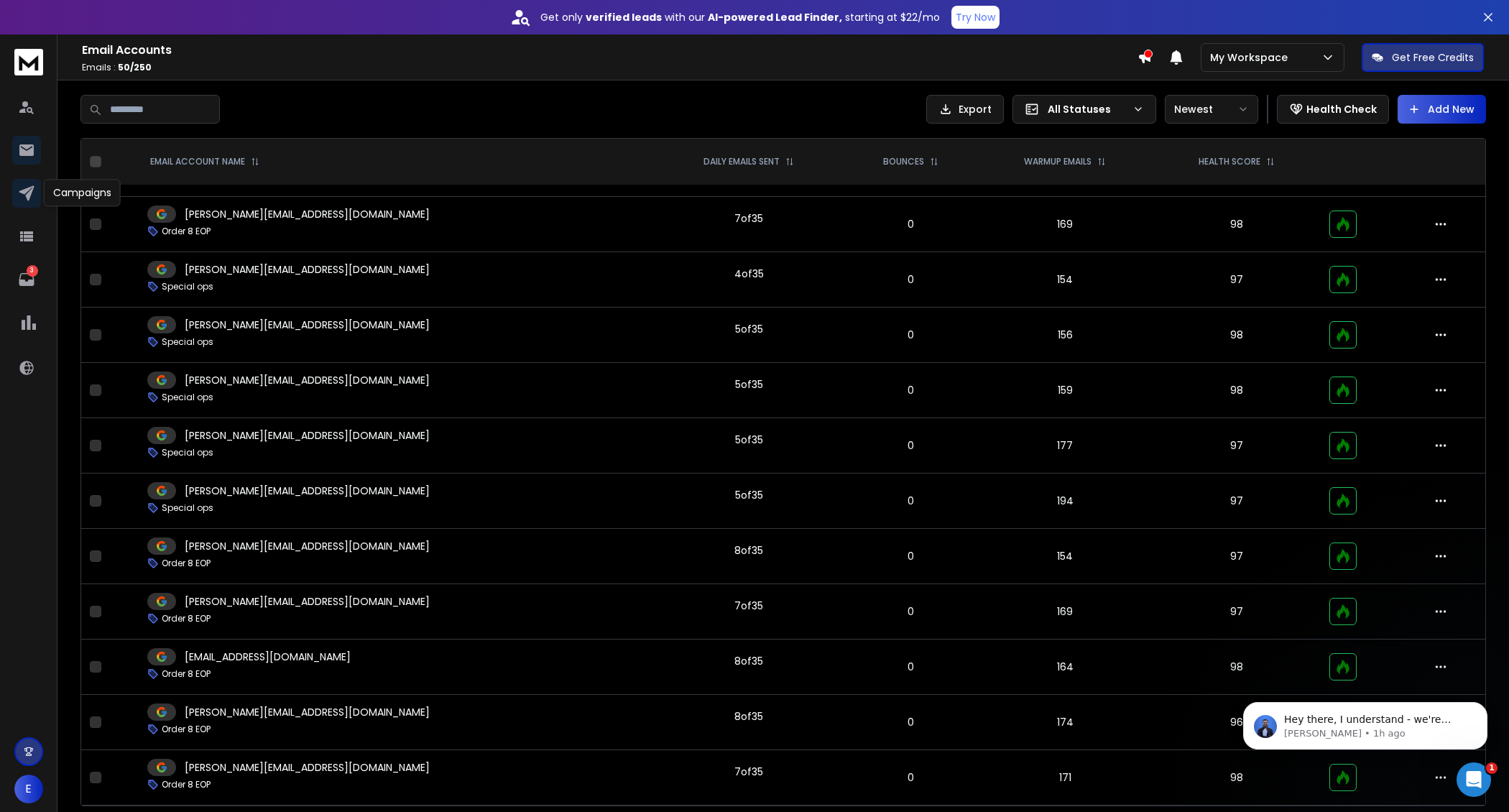
click at [35, 197] on icon at bounding box center [26, 193] width 17 height 17
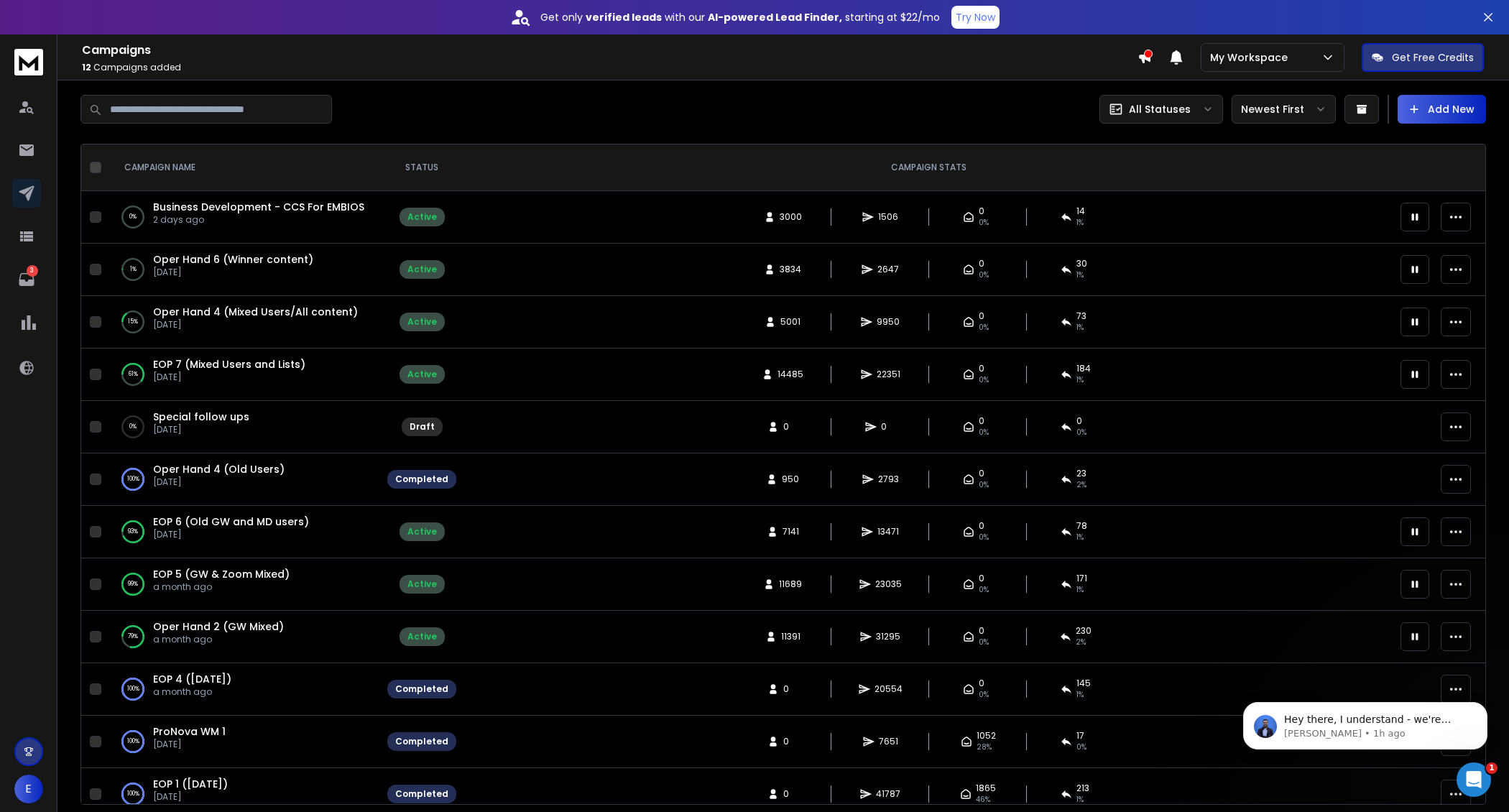
click at [207, 206] on span "Business Development - CCS For EMBIOS" at bounding box center [259, 207] width 211 height 14
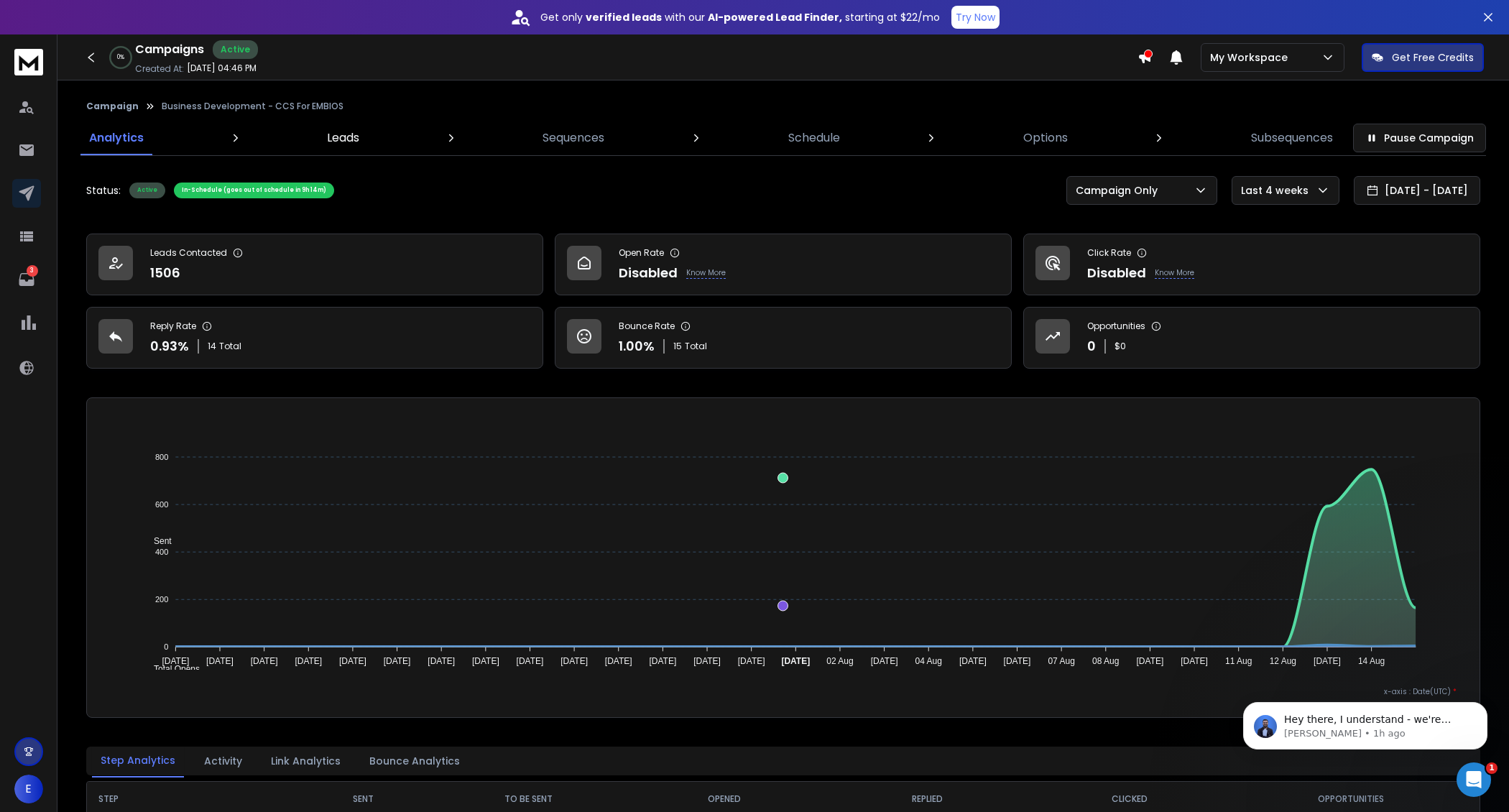
click at [358, 138] on p "Leads" at bounding box center [343, 137] width 32 height 17
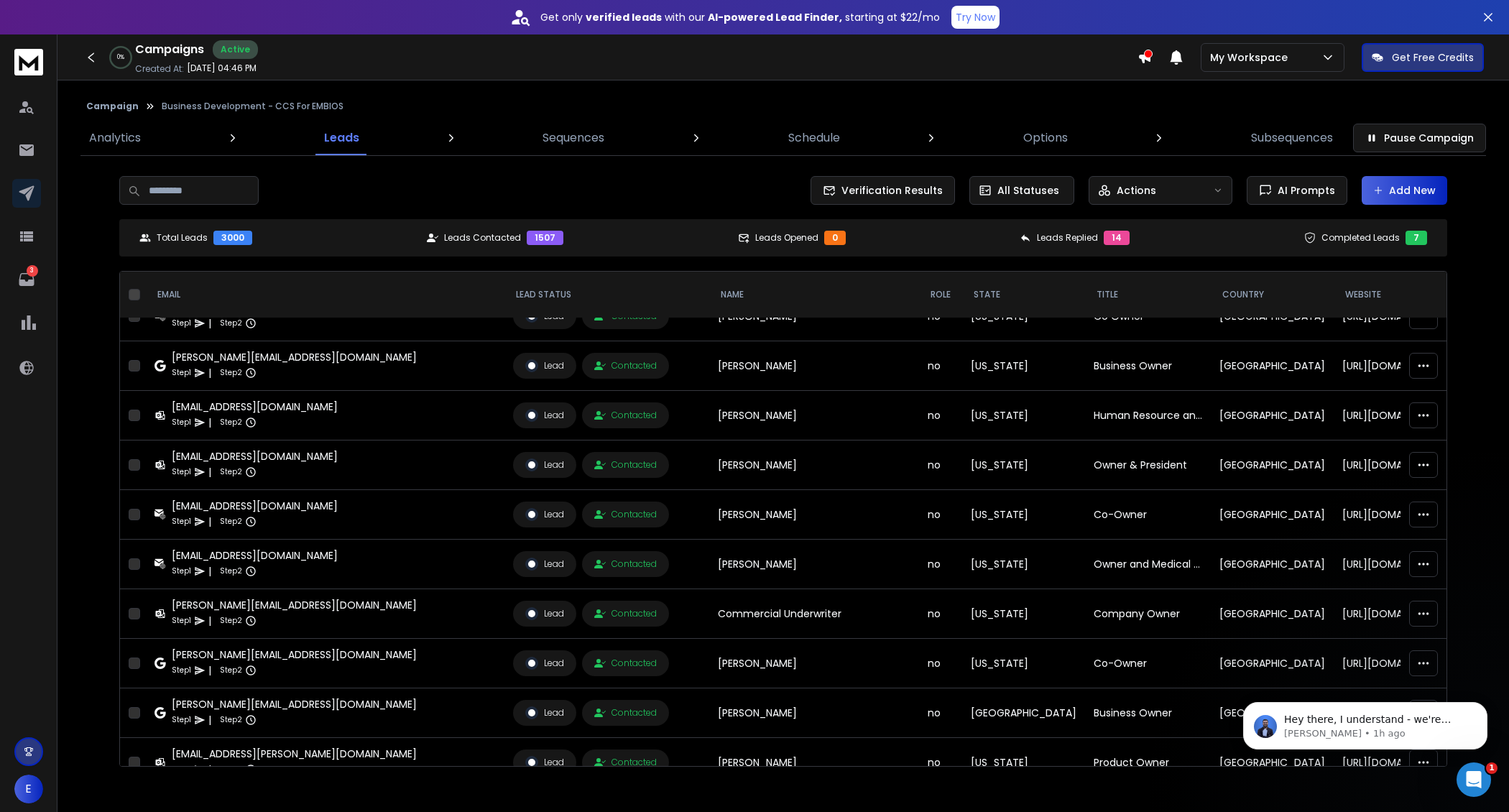
scroll to position [53, 0]
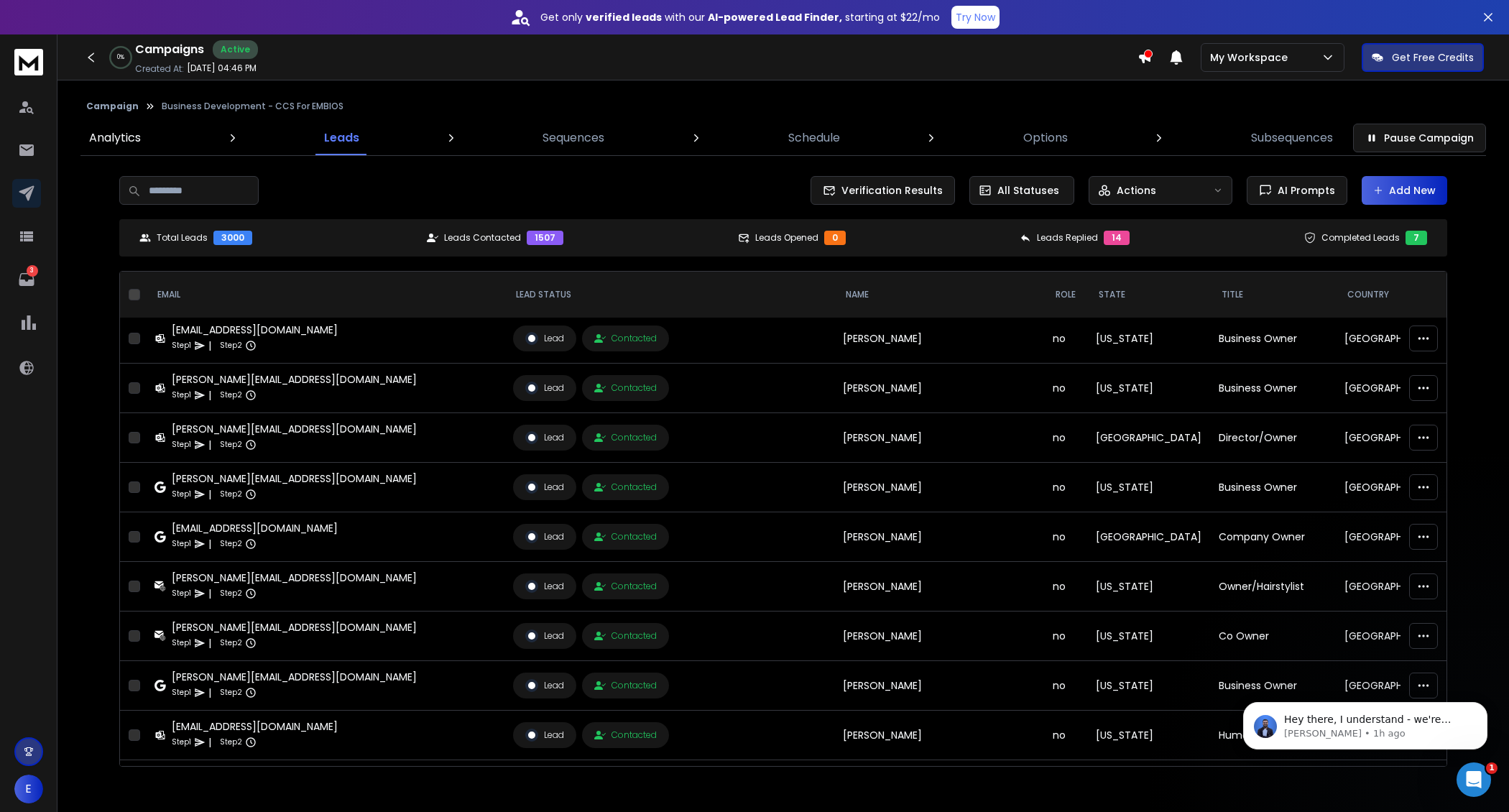
click at [131, 127] on link "Analytics" at bounding box center [114, 137] width 69 height 35
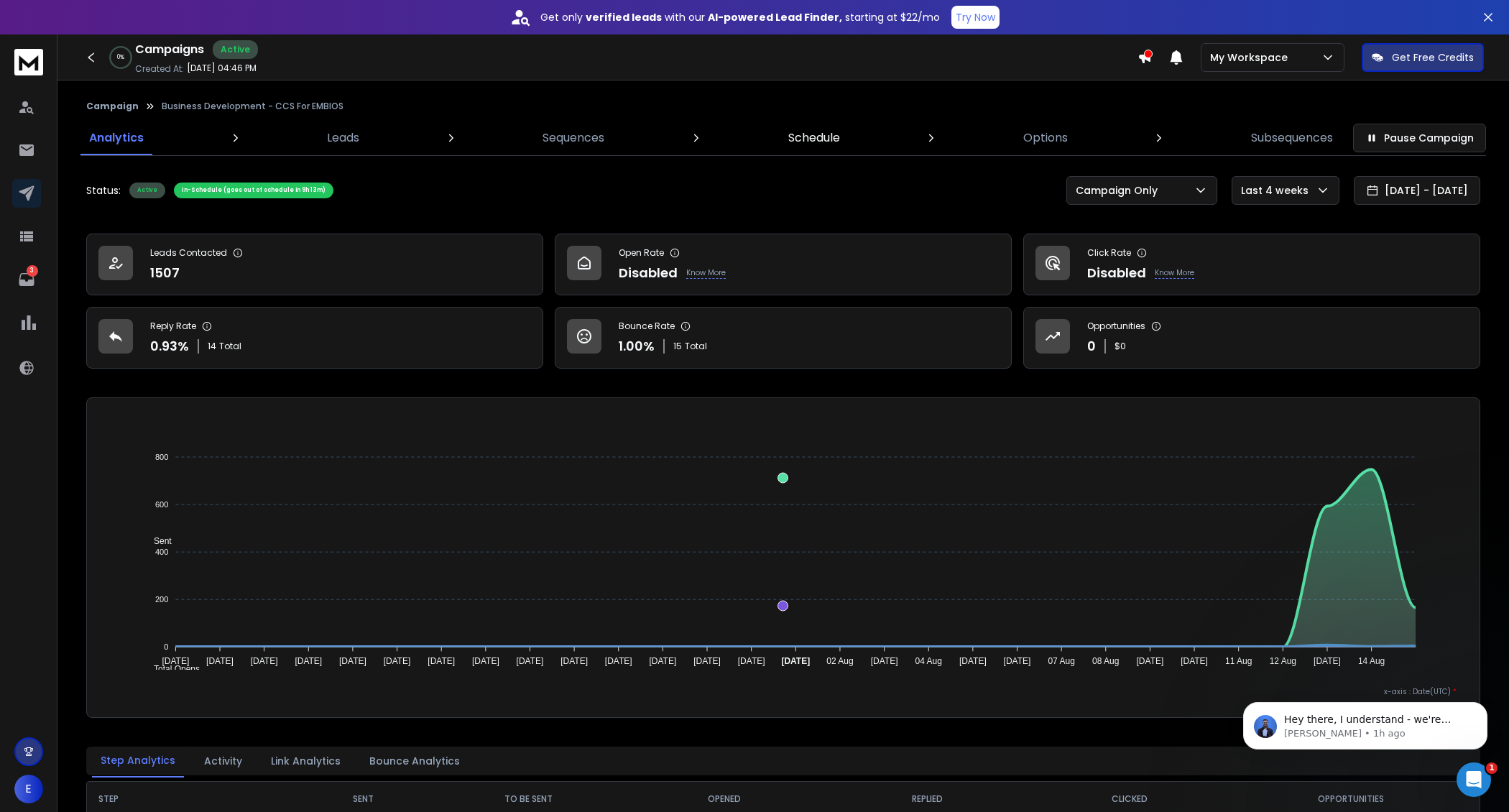
click at [818, 151] on link "Schedule" at bounding box center [813, 137] width 69 height 35
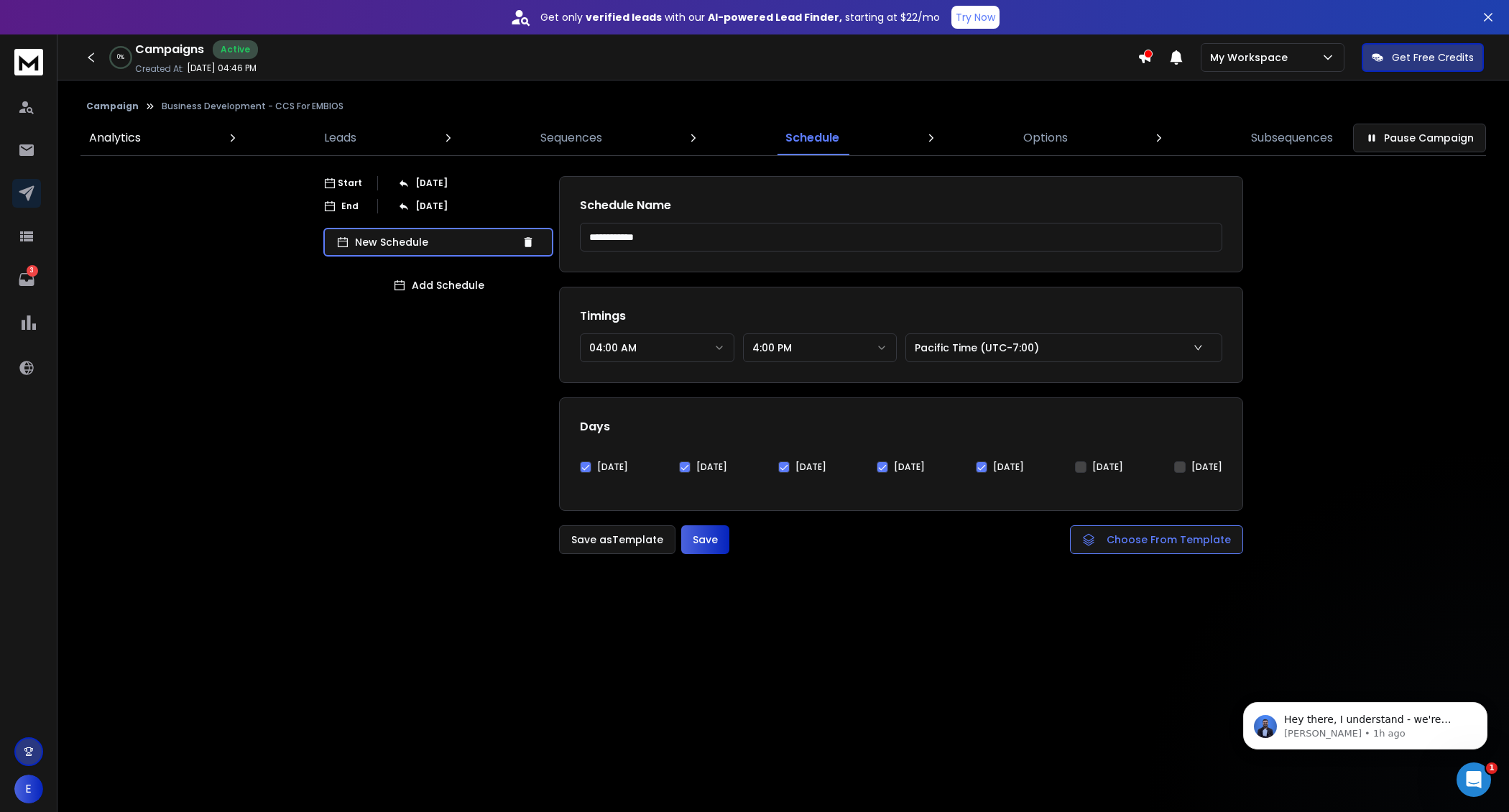
click at [119, 136] on p "Analytics" at bounding box center [115, 137] width 52 height 17
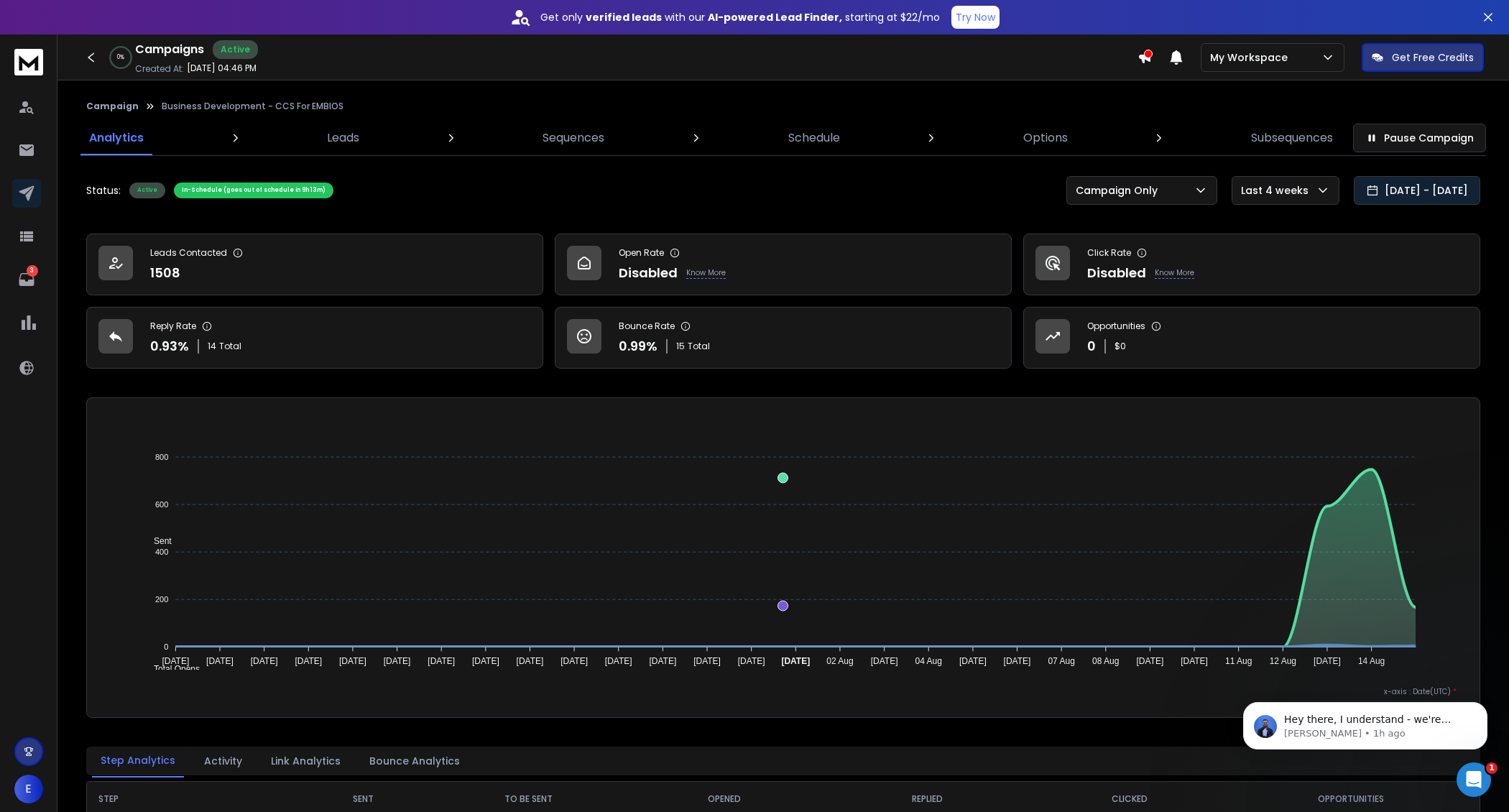
click at [1416, 197] on button "[DATE] - [DATE]" at bounding box center [1417, 190] width 127 height 29
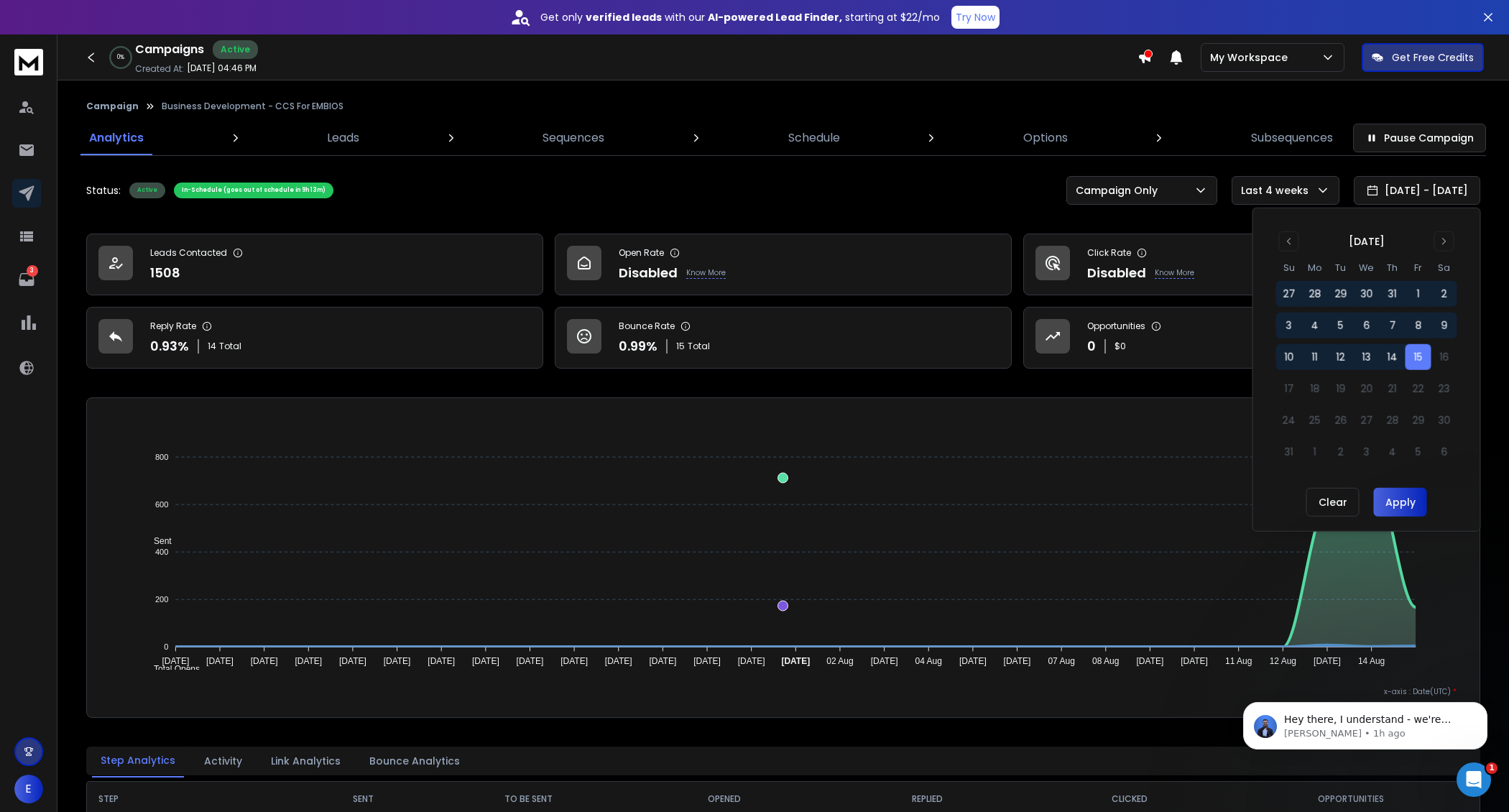
click at [1418, 356] on button "15" at bounding box center [1418, 357] width 26 height 26
click at [1397, 500] on button "Apply" at bounding box center [1401, 502] width 54 height 29
